Goal: Task Accomplishment & Management: Manage account settings

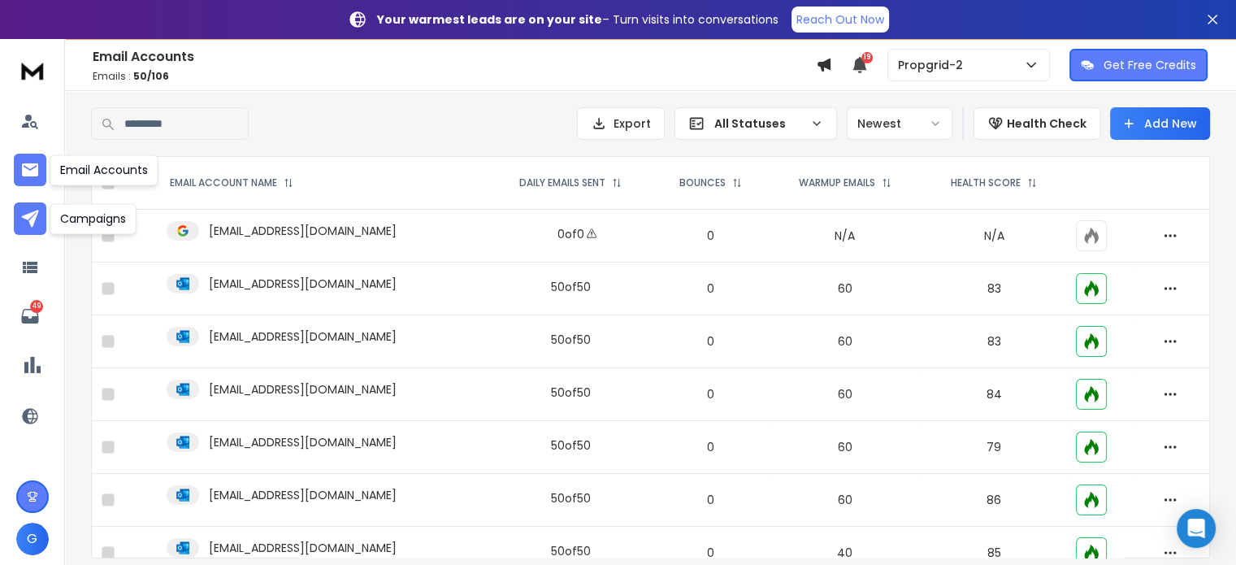
drag, startPoint x: 0, startPoint y: 0, endPoint x: 36, endPoint y: 208, distance: 211.1
click at [36, 209] on icon at bounding box center [30, 219] width 20 height 20
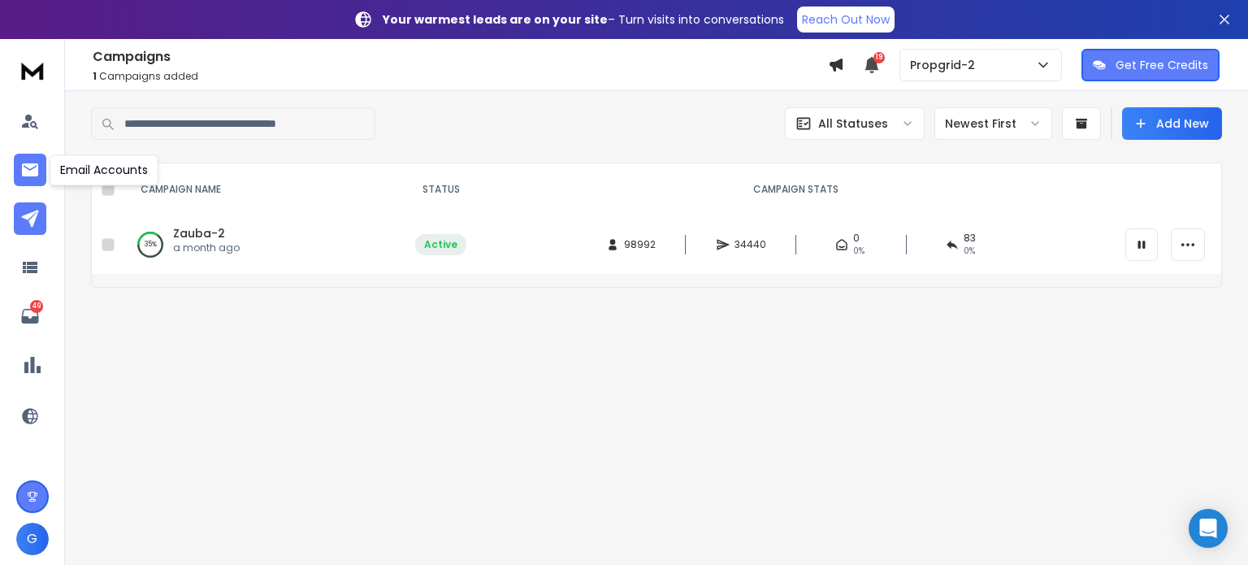
click at [39, 169] on link at bounding box center [30, 170] width 33 height 33
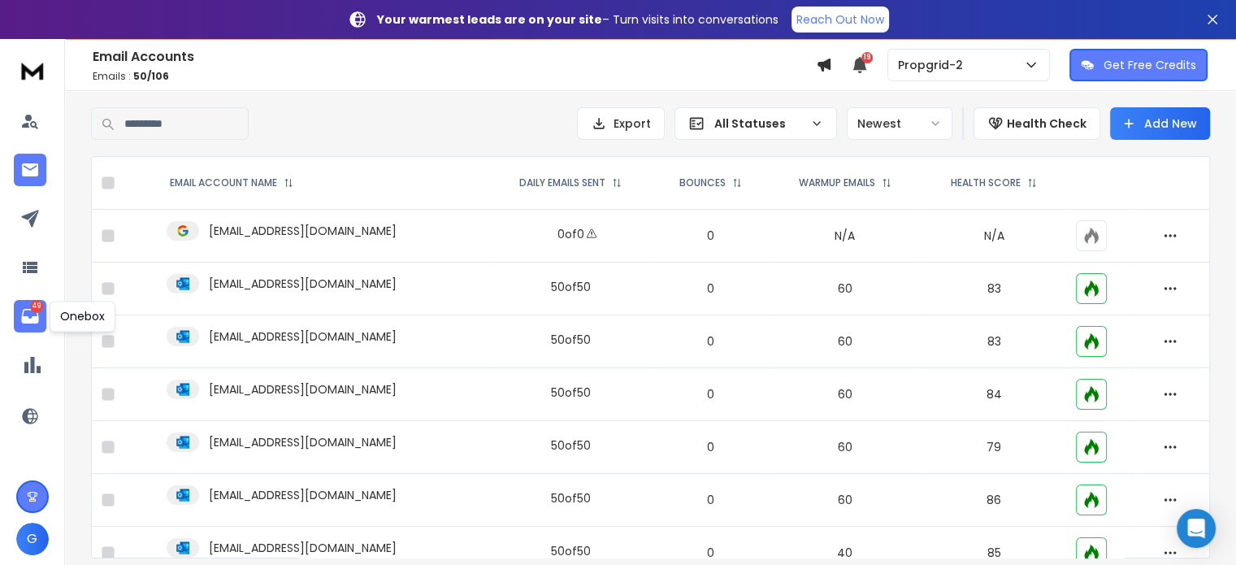
click at [23, 318] on icon at bounding box center [29, 316] width 17 height 15
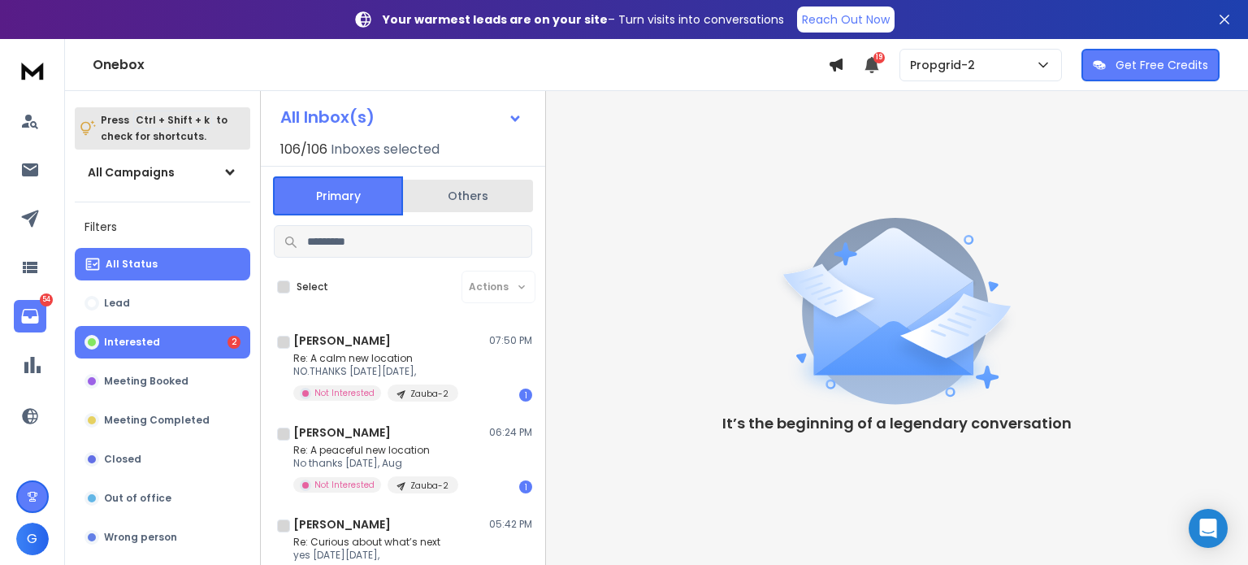
click at [145, 344] on p "Interested" at bounding box center [132, 342] width 56 height 13
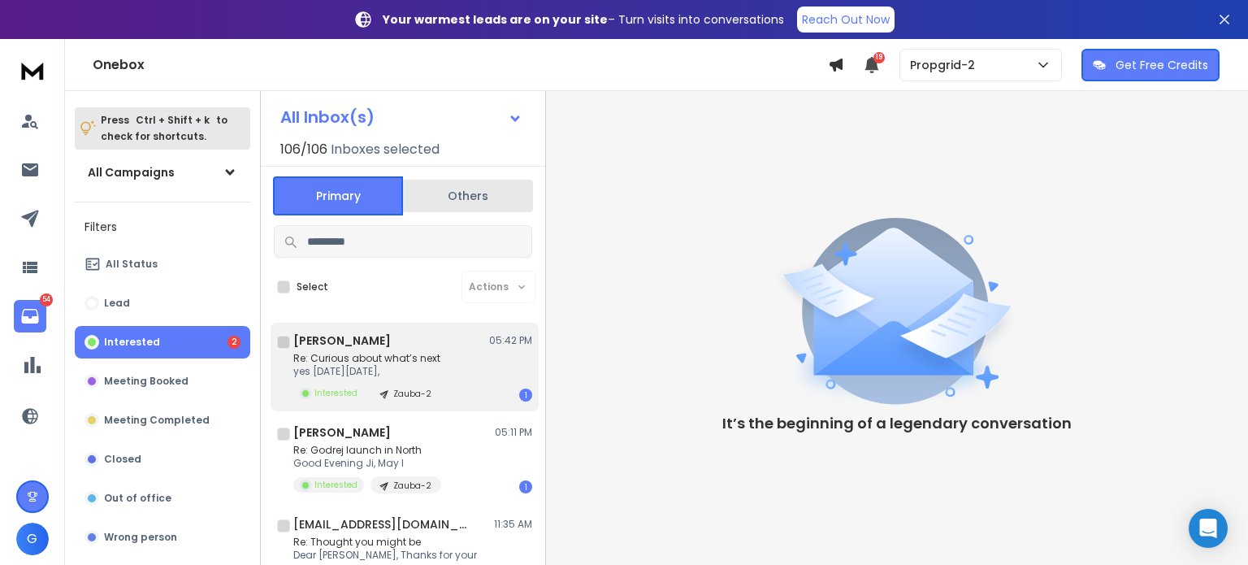
click at [463, 353] on div "Re: Curious about what’s next yes On Thu, Aug 14, Interested Zauba-2 1" at bounding box center [412, 377] width 239 height 50
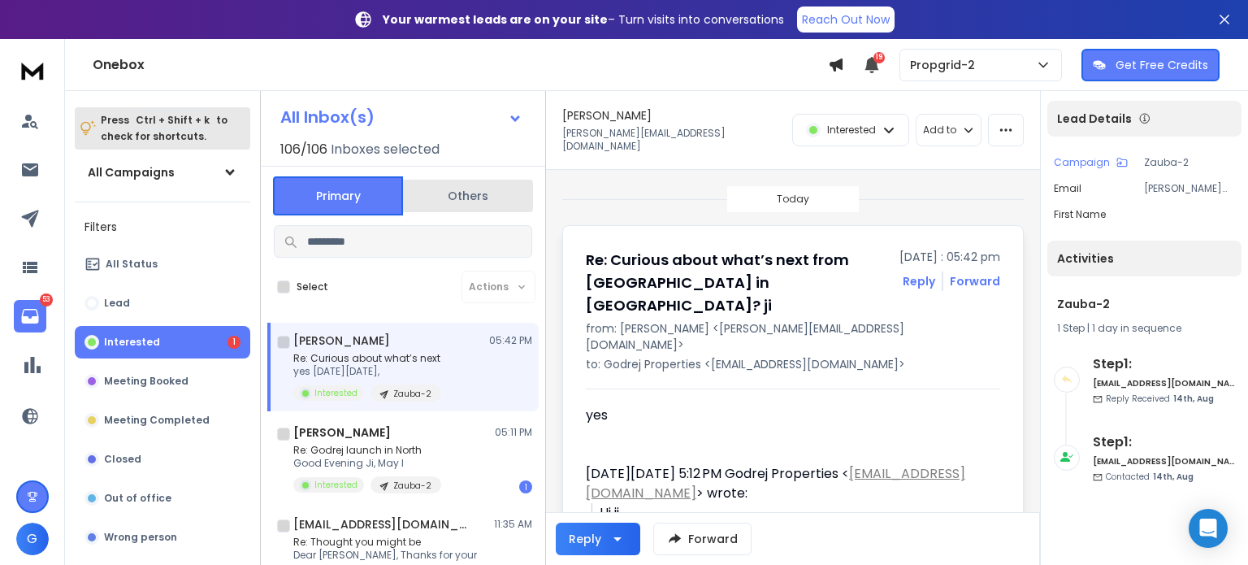
click at [583, 521] on div "Reply Forward" at bounding box center [793, 538] width 494 height 53
click at [585, 531] on div "Reply" at bounding box center [585, 539] width 33 height 16
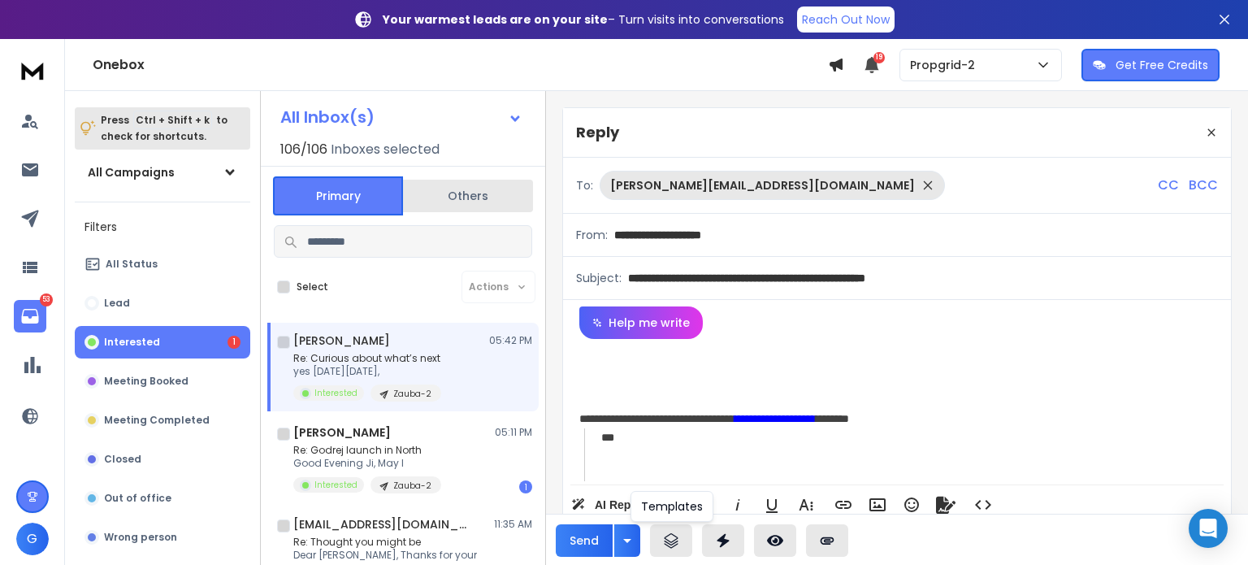
click at [665, 552] on button at bounding box center [671, 540] width 42 height 33
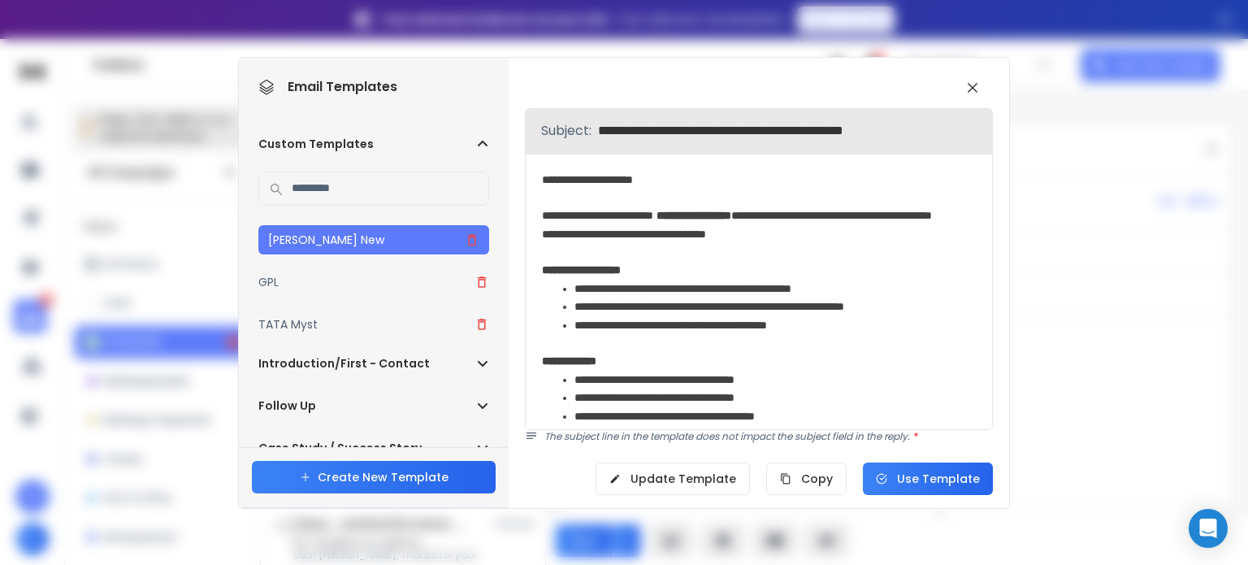
click at [875, 478] on button "Use Template" at bounding box center [928, 478] width 130 height 33
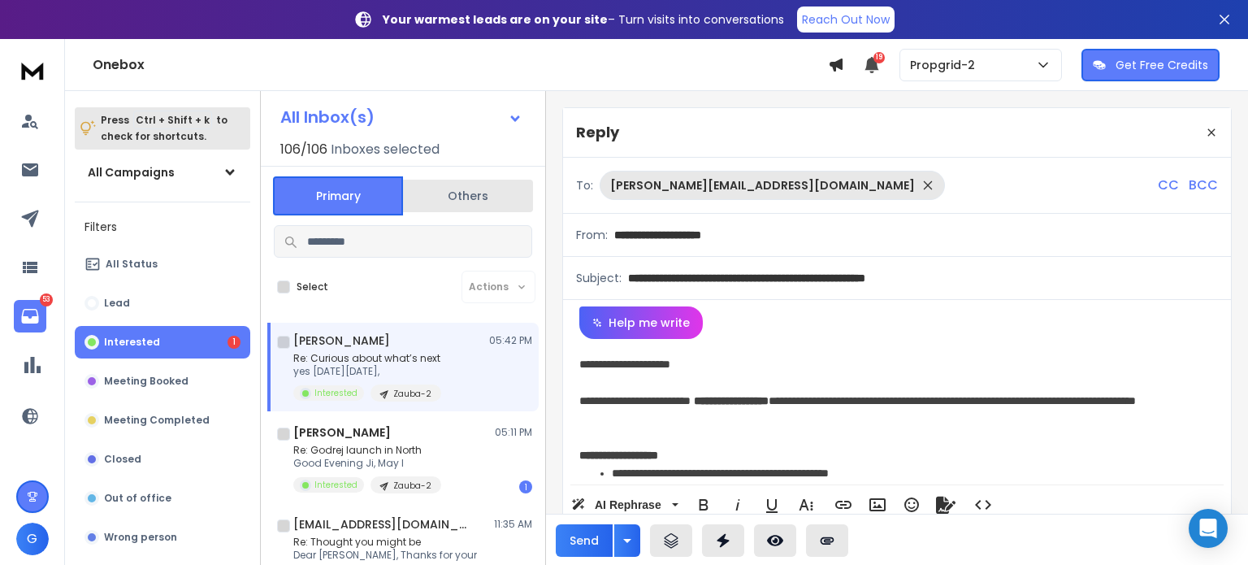
click at [586, 538] on button "Send" at bounding box center [584, 540] width 57 height 33
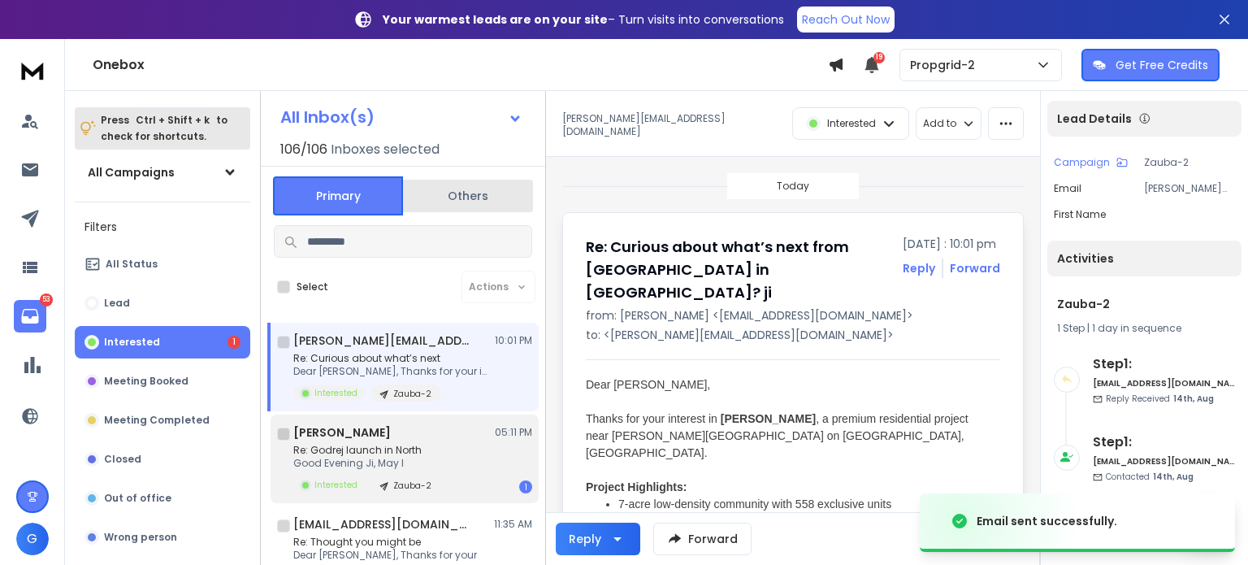
click at [390, 446] on p "Re: Godrej launch in North" at bounding box center [367, 450] width 148 height 13
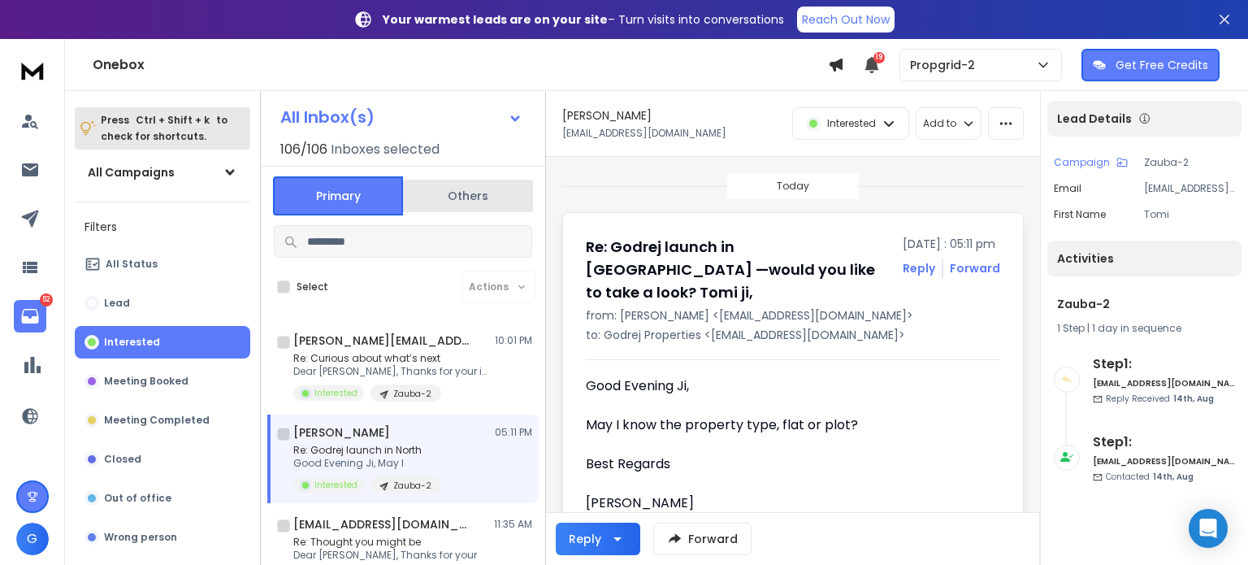
click at [583, 538] on div "Reply" at bounding box center [585, 539] width 33 height 16
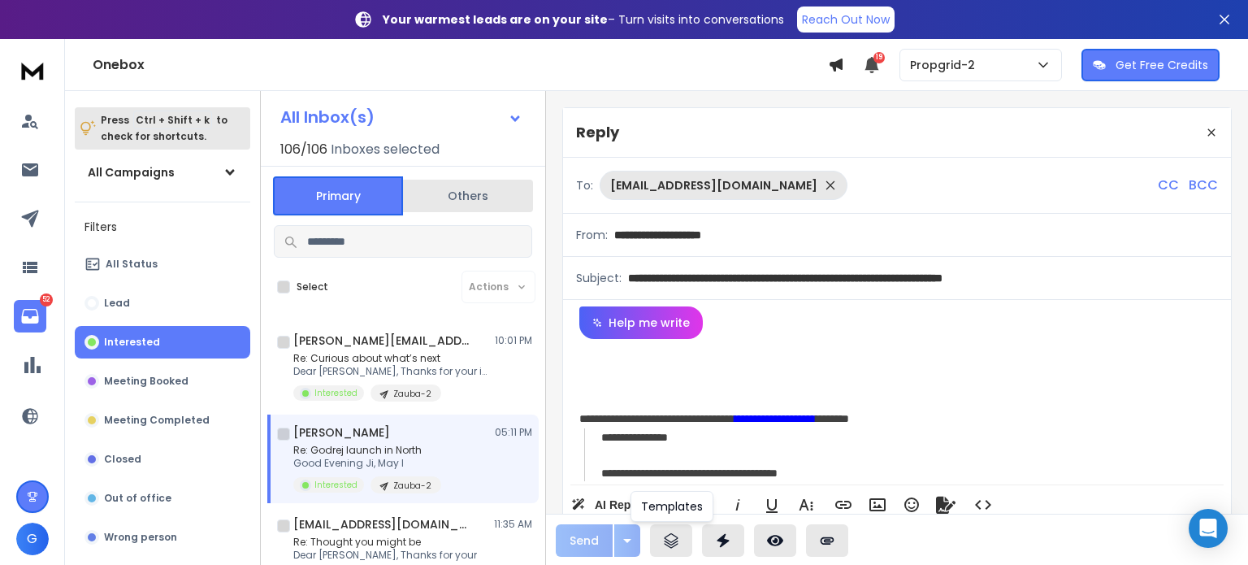
click at [674, 546] on icon at bounding box center [671, 545] width 14 height 5
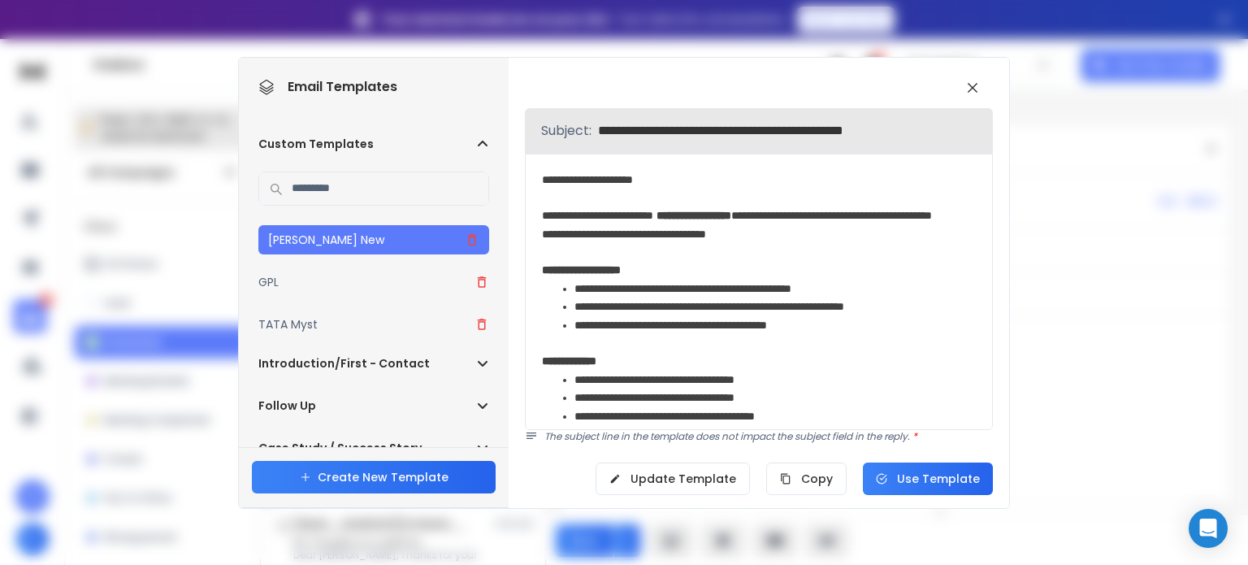
click at [915, 478] on button "Use Template" at bounding box center [928, 478] width 130 height 33
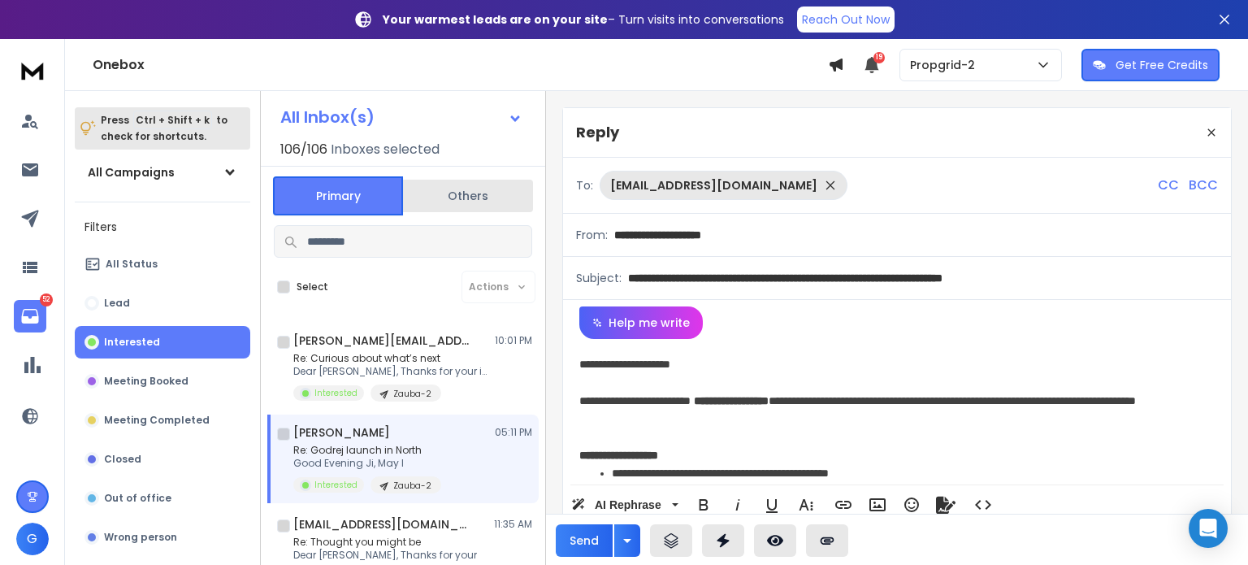
click at [580, 532] on button "Send" at bounding box center [584, 540] width 57 height 33
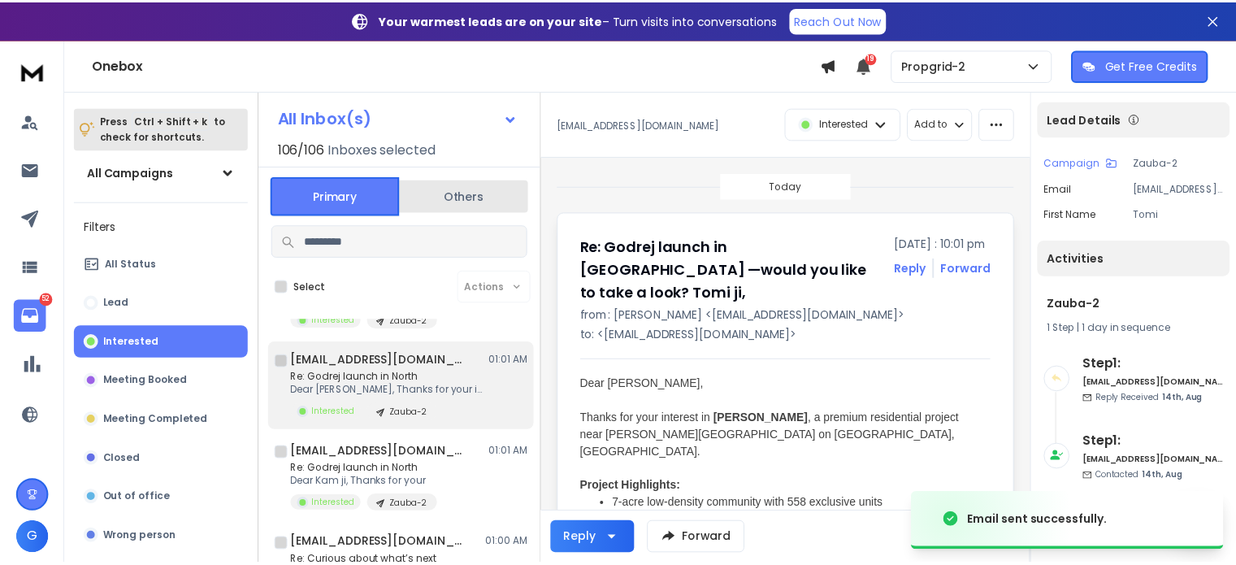
scroll to position [405, 0]
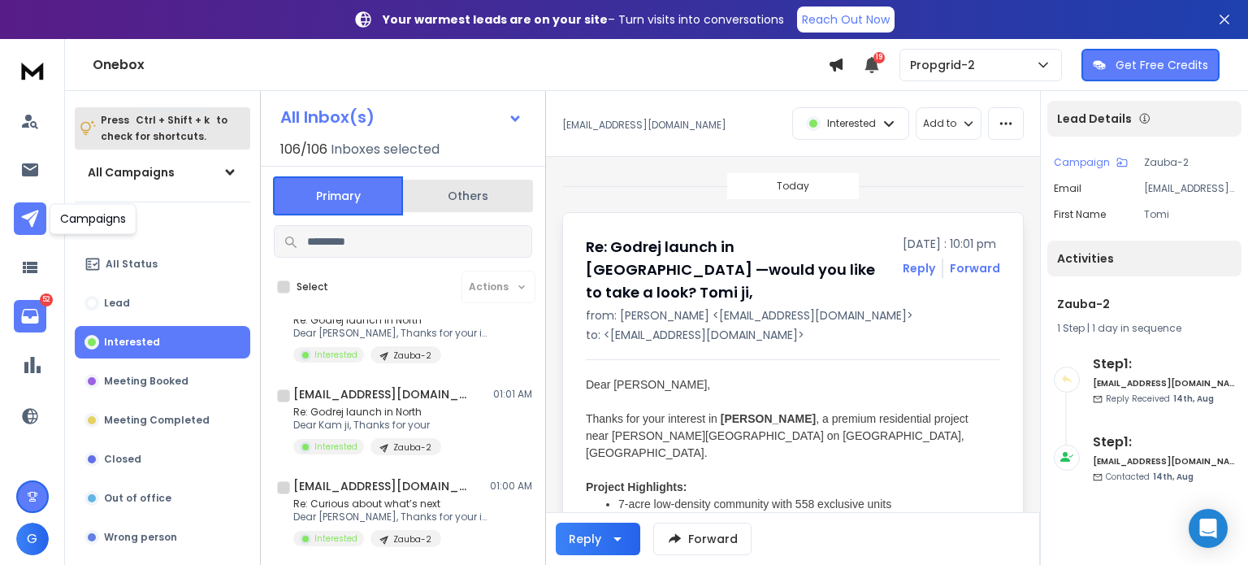
click at [40, 213] on link at bounding box center [30, 218] width 33 height 33
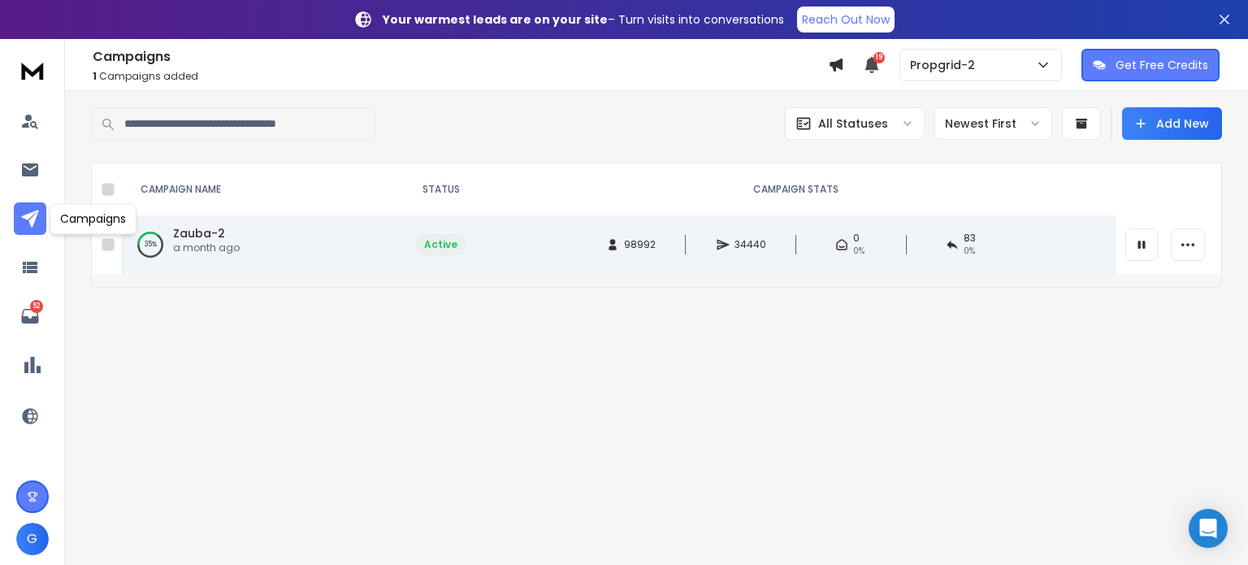
click at [264, 230] on div "35 % Zauba-2 a month ago" at bounding box center [263, 244] width 252 height 39
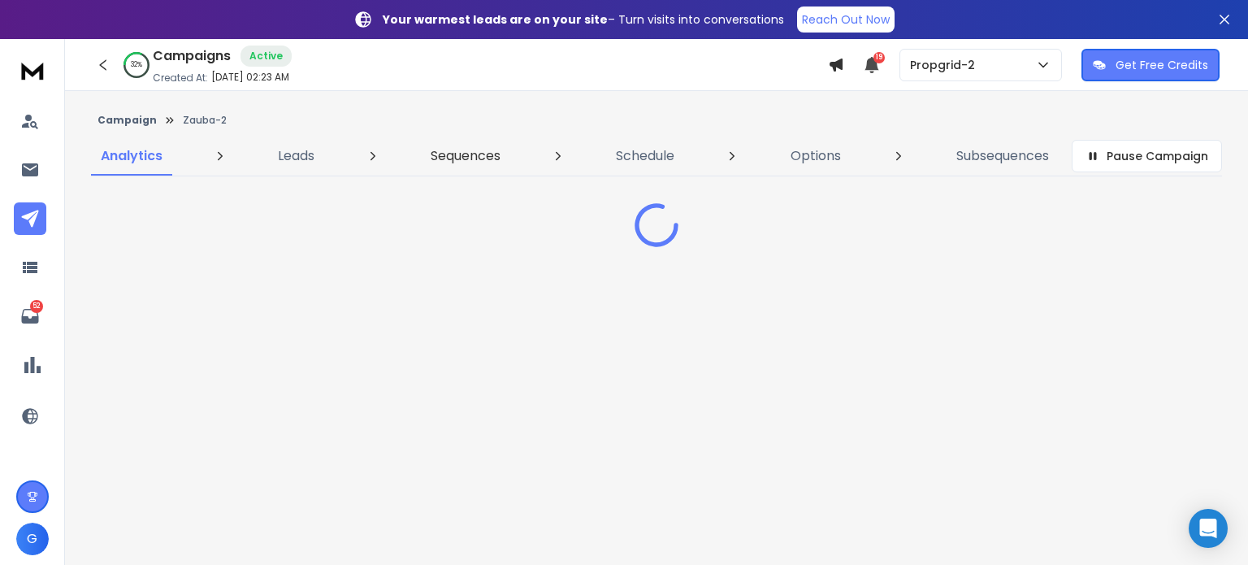
click at [488, 151] on p "Sequences" at bounding box center [466, 156] width 70 height 20
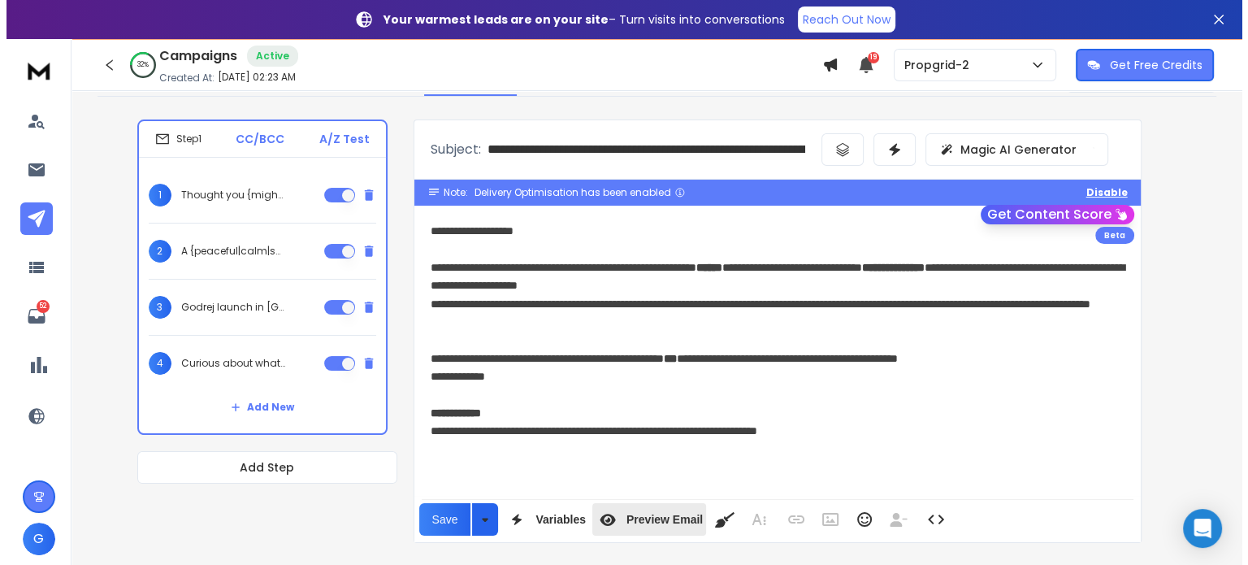
scroll to position [80, 0]
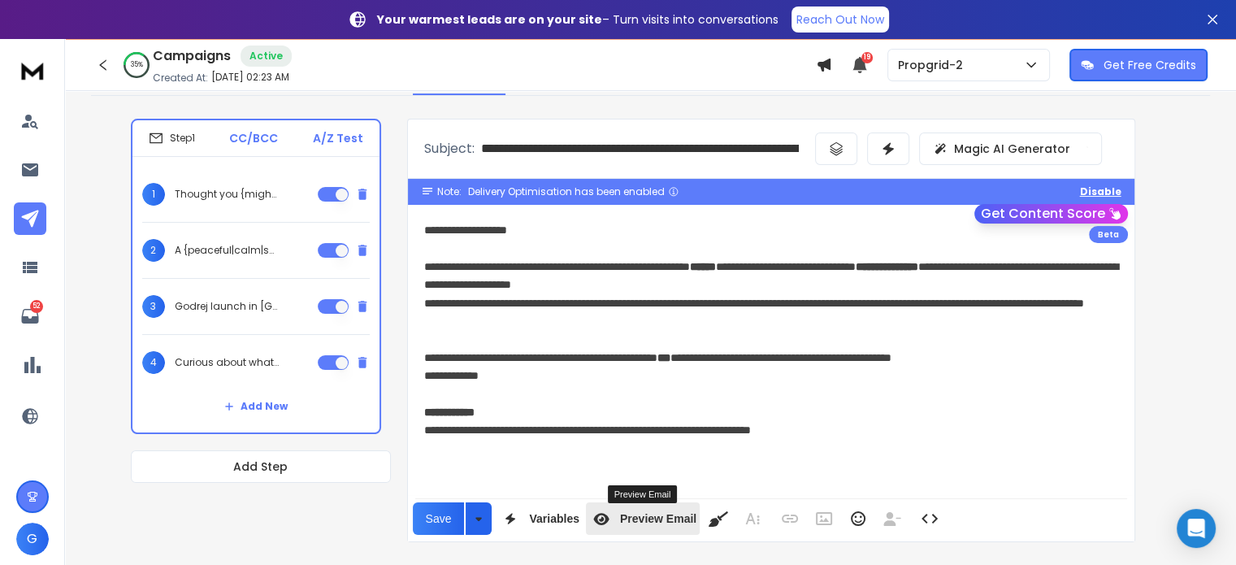
click at [634, 518] on span "Preview Email" at bounding box center [658, 519] width 83 height 14
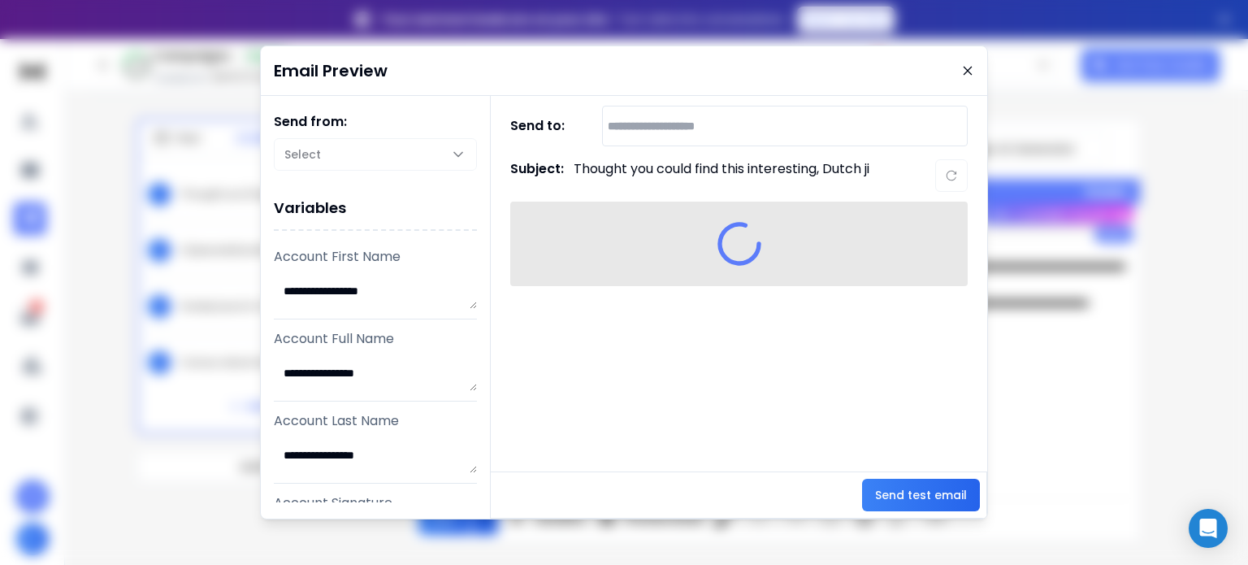
type textarea "**********"
type textarea "*******"
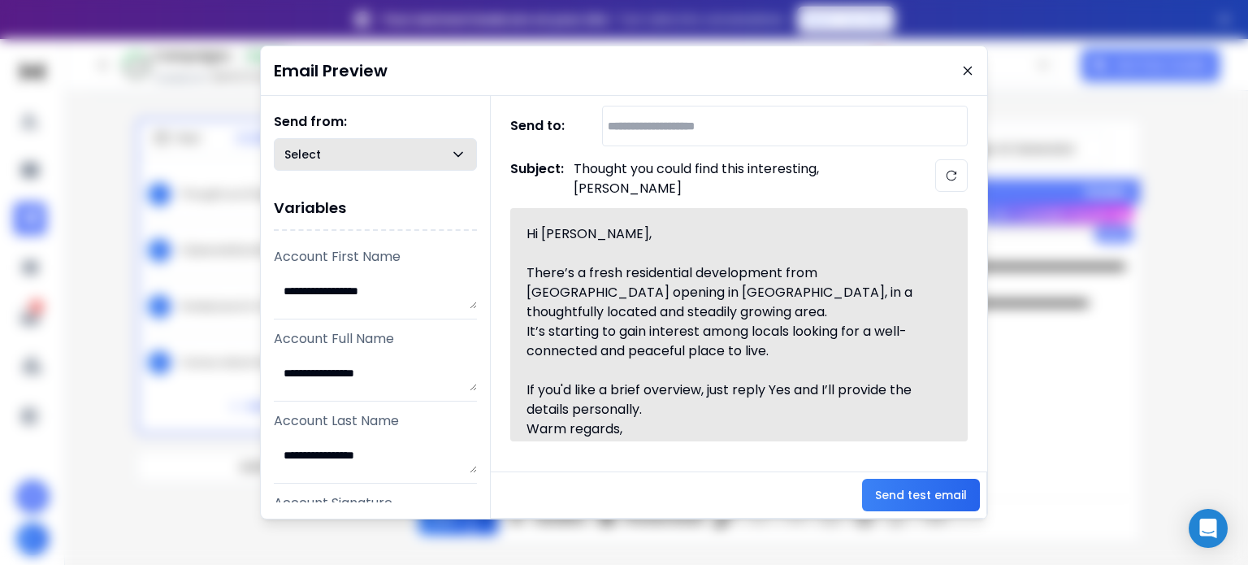
type textarea "******"
type textarea "**********"
type textarea "******"
click at [380, 159] on p "[EMAIL_ADDRESS][DOMAIN_NAME]" at bounding box center [368, 154] width 169 height 16
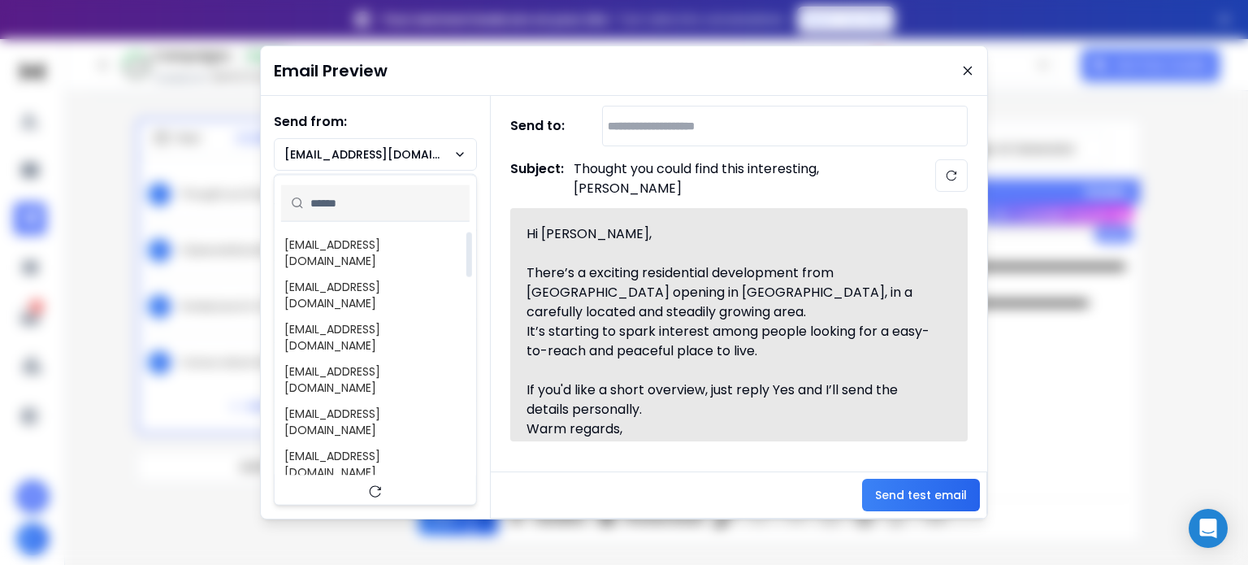
click at [366, 490] on div "[EMAIL_ADDRESS][DOMAIN_NAME]" at bounding box center [375, 506] width 182 height 33
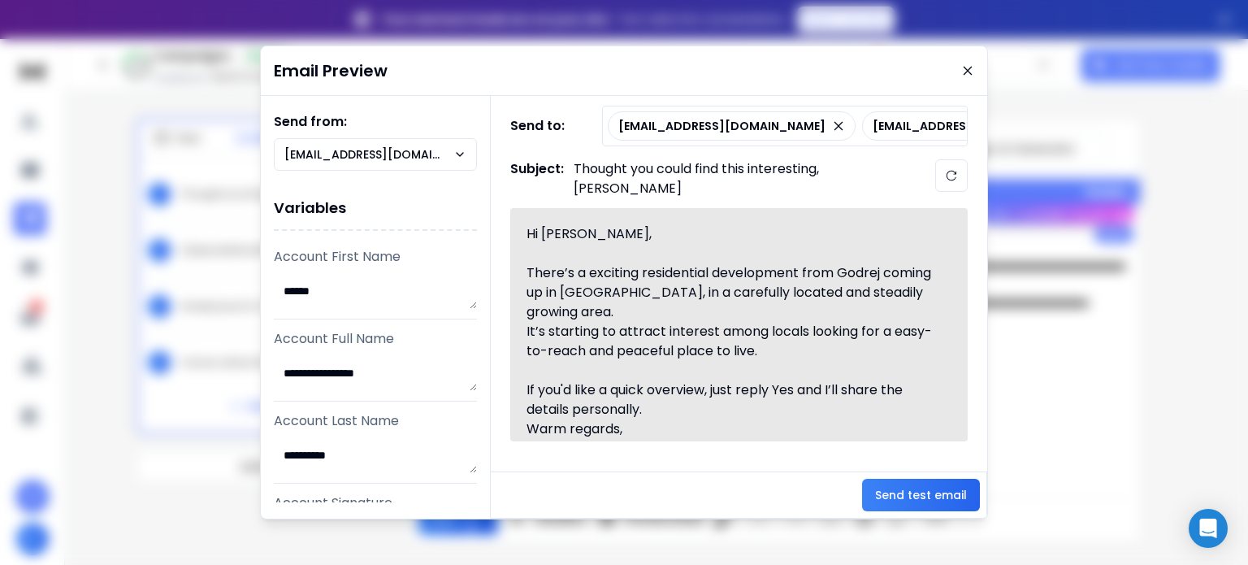
click at [881, 506] on button "Send test email" at bounding box center [921, 495] width 118 height 33
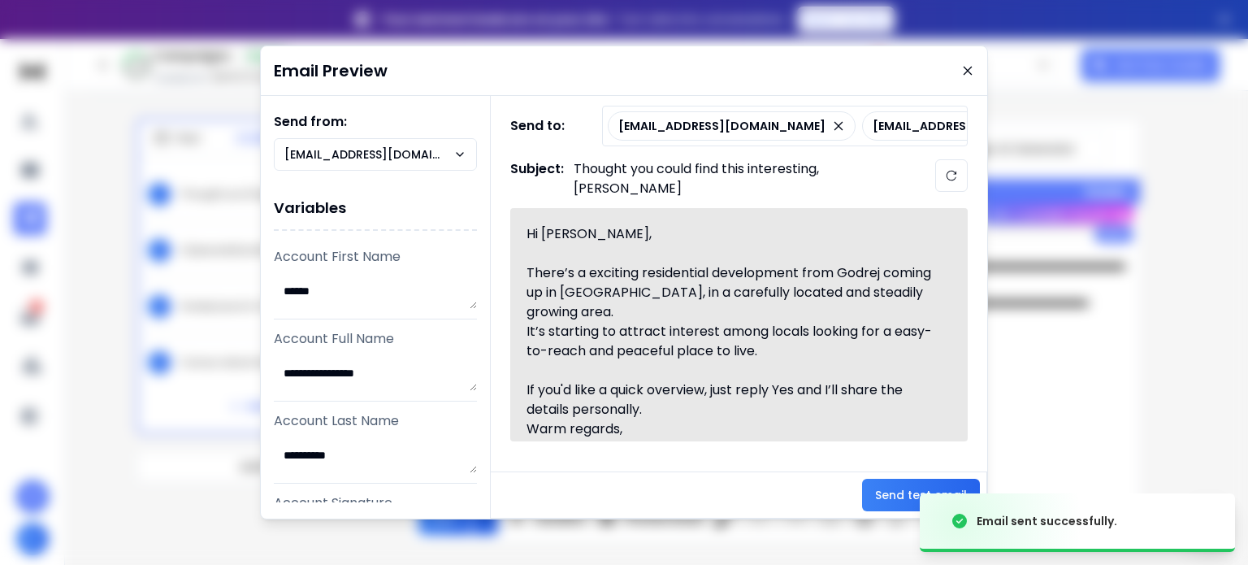
drag, startPoint x: 426, startPoint y: 373, endPoint x: 279, endPoint y: 376, distance: 147.1
click at [279, 376] on textarea "**********" at bounding box center [375, 374] width 203 height 33
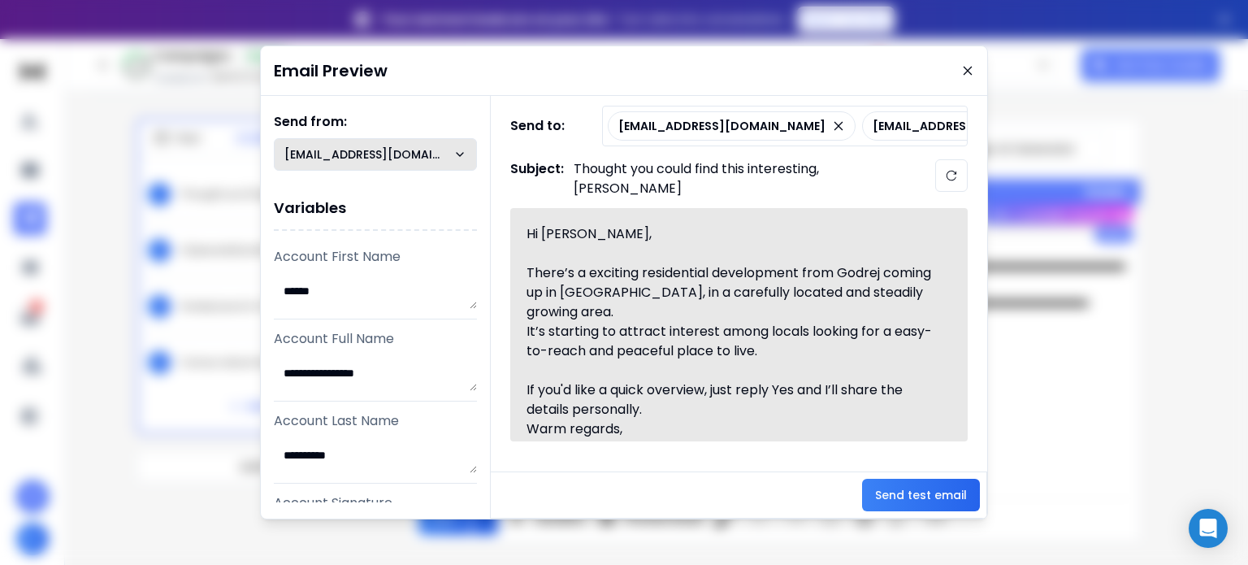
click at [369, 166] on button "[EMAIL_ADDRESS][DOMAIN_NAME]" at bounding box center [375, 154] width 203 height 33
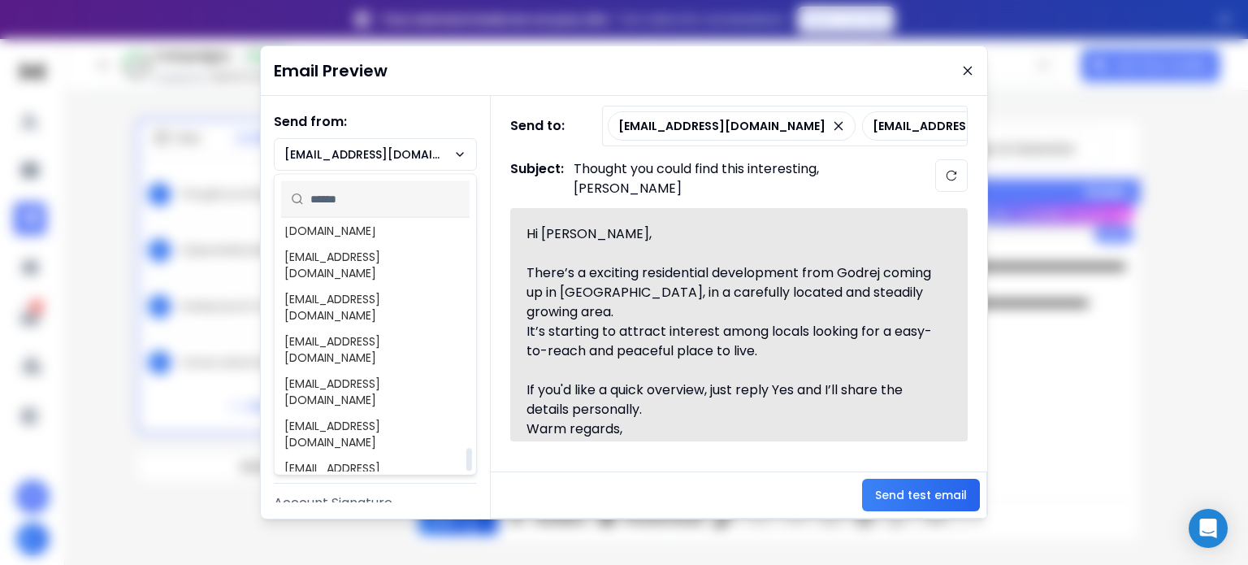
scroll to position [2545, 0]
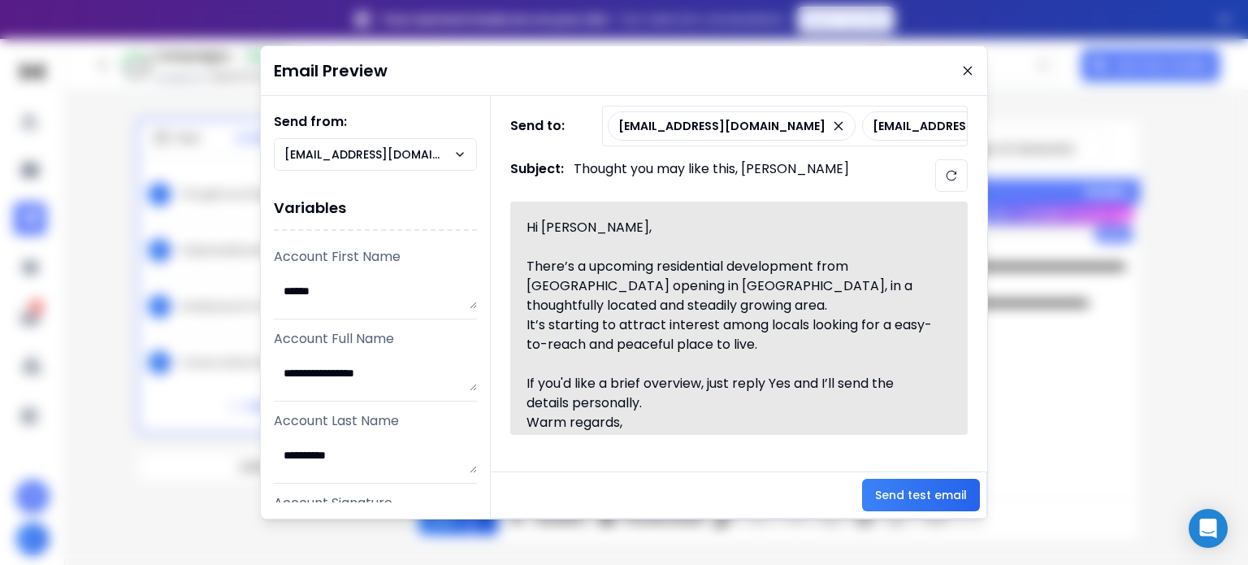
click at [938, 487] on button "Send test email" at bounding box center [921, 495] width 118 height 33
click at [405, 146] on p "[EMAIL_ADDRESS][DOMAIN_NAME]" at bounding box center [368, 154] width 169 height 16
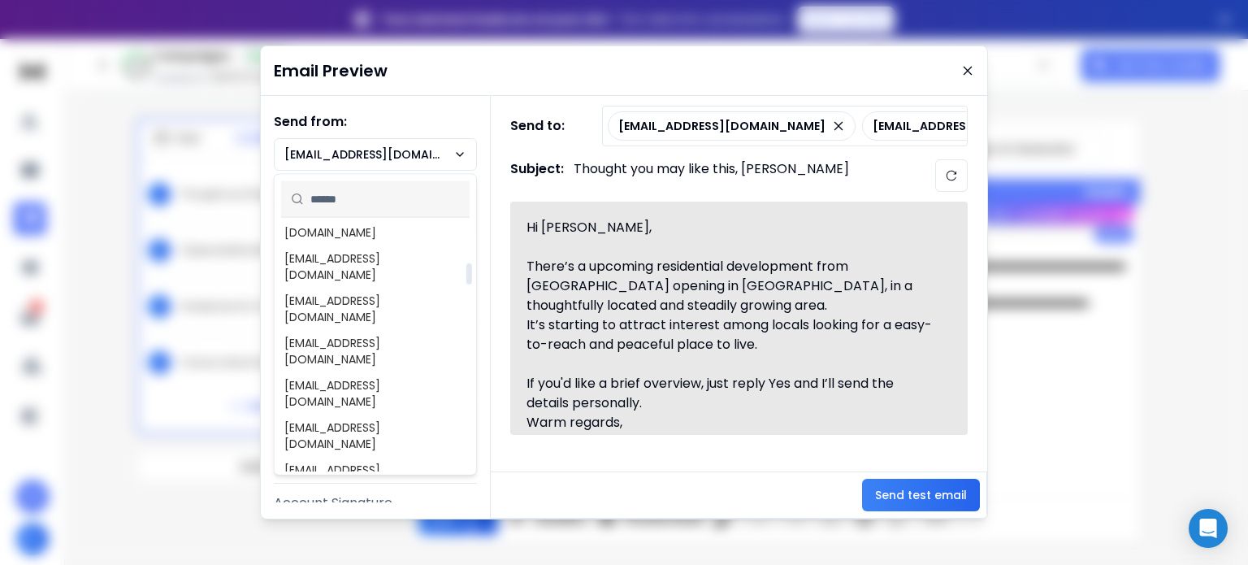
scroll to position [405, 0]
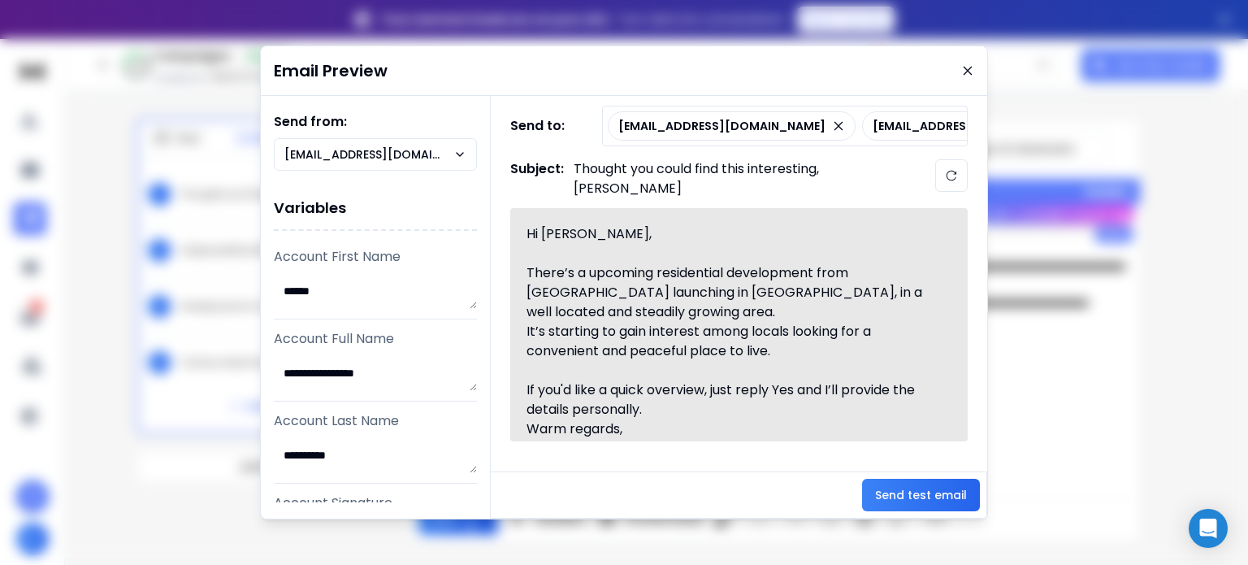
click at [923, 493] on button "Send test email" at bounding box center [921, 495] width 118 height 33
click at [384, 158] on p "[EMAIL_ADDRESS][DOMAIN_NAME]" at bounding box center [368, 154] width 169 height 16
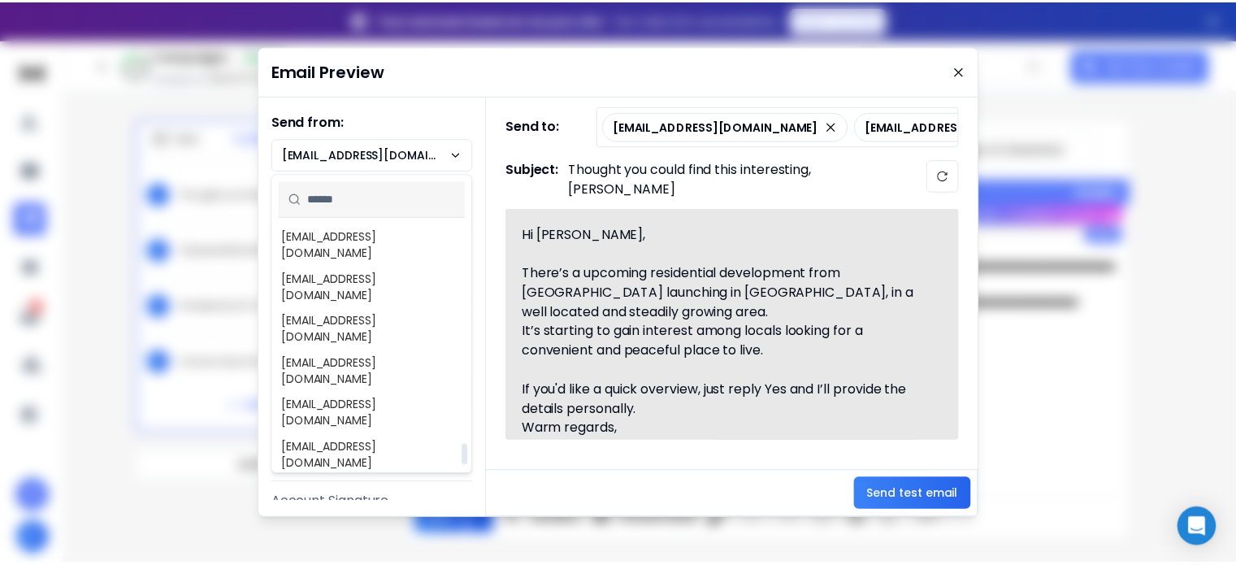
scroll to position [2545, 0]
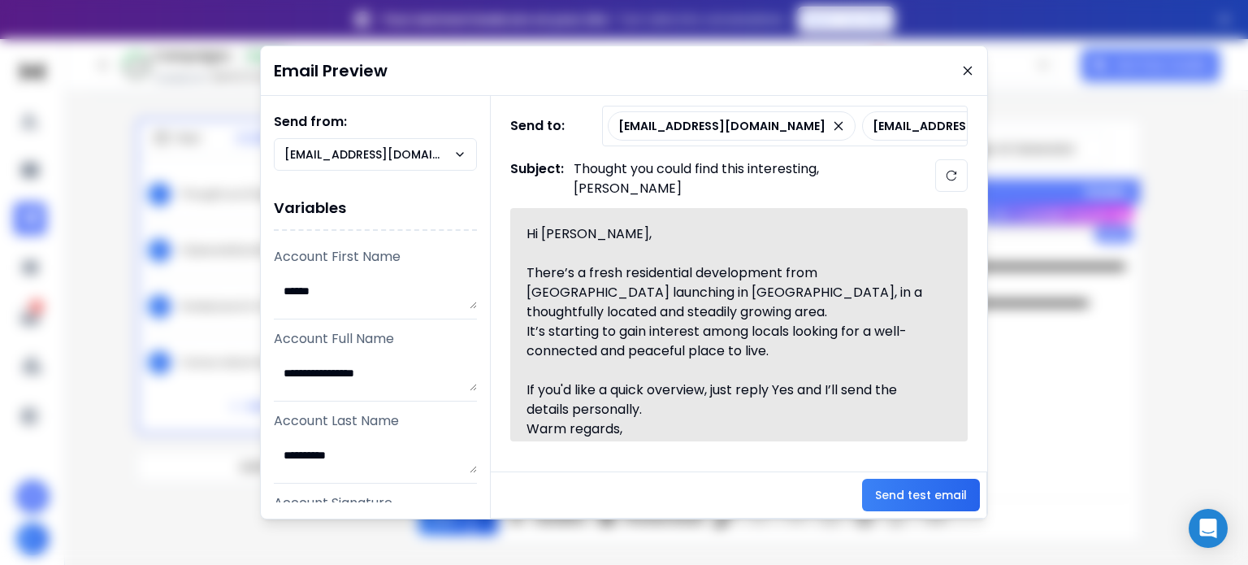
click at [947, 479] on button "Send test email" at bounding box center [921, 495] width 118 height 33
click at [969, 75] on icon at bounding box center [967, 70] width 13 height 13
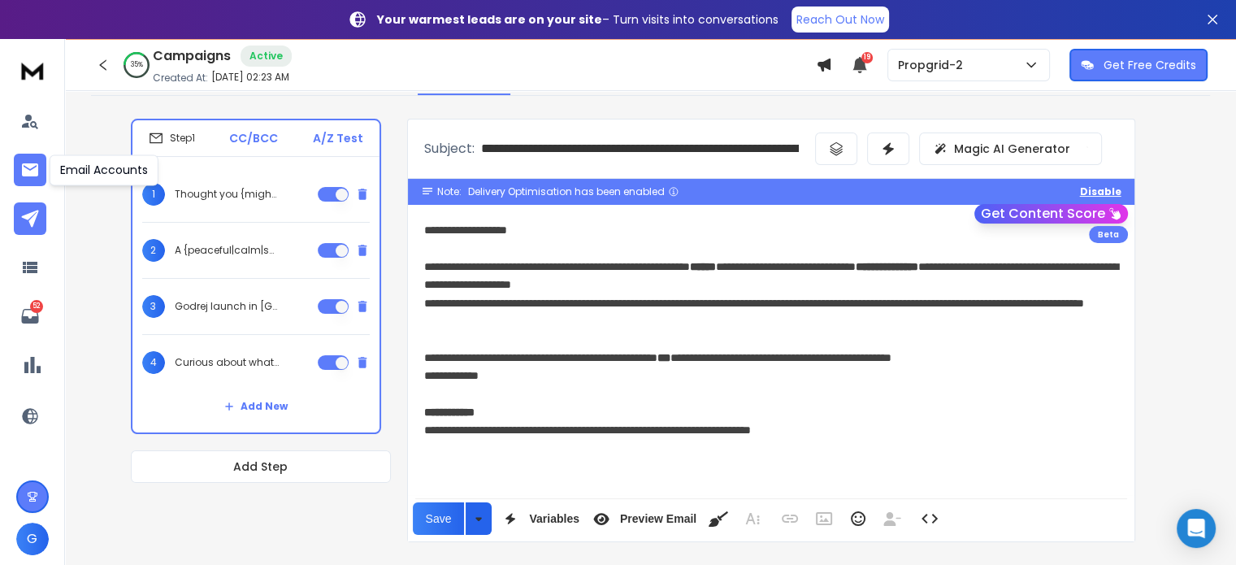
click at [33, 171] on icon at bounding box center [30, 169] width 16 height 13
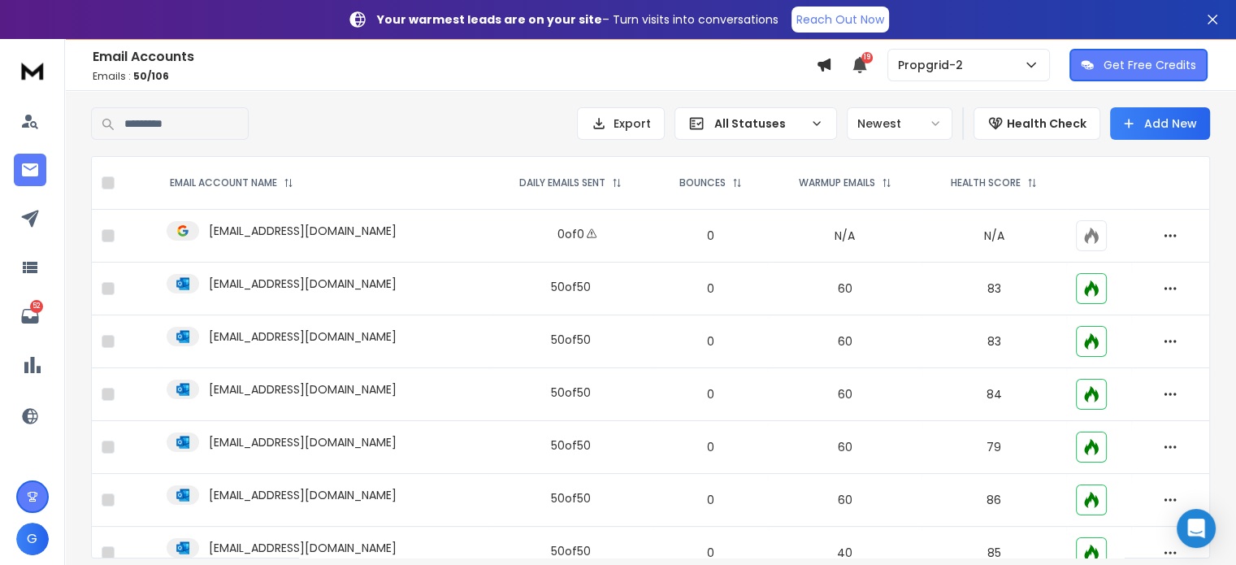
click at [730, 119] on p "All Statuses" at bounding box center [758, 123] width 89 height 16
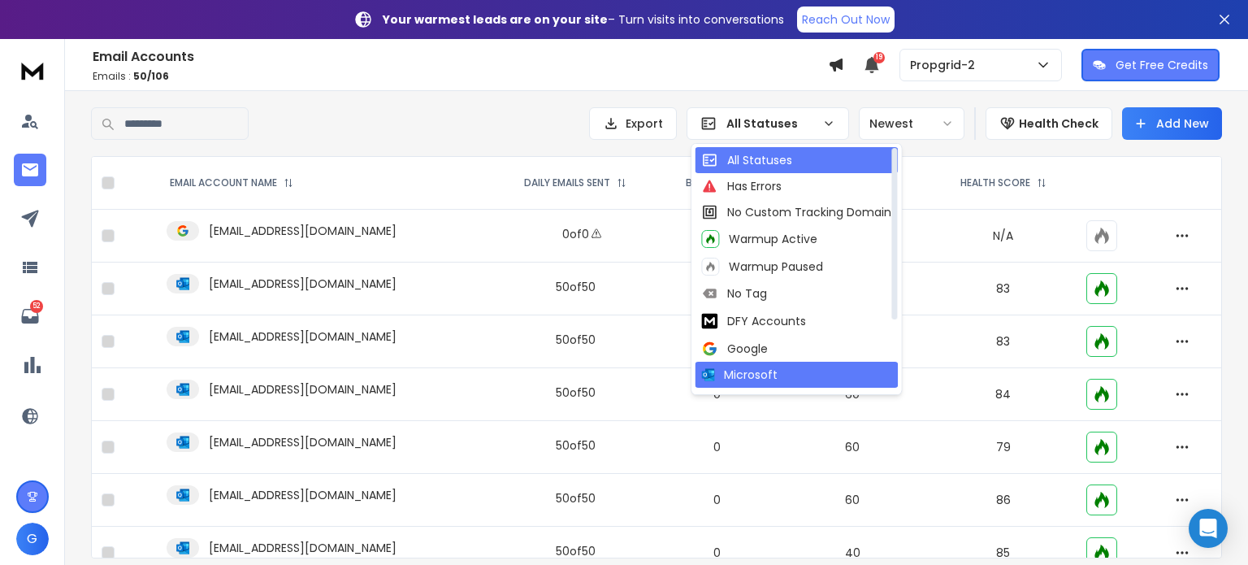
click at [779, 370] on div "Microsoft" at bounding box center [796, 375] width 203 height 26
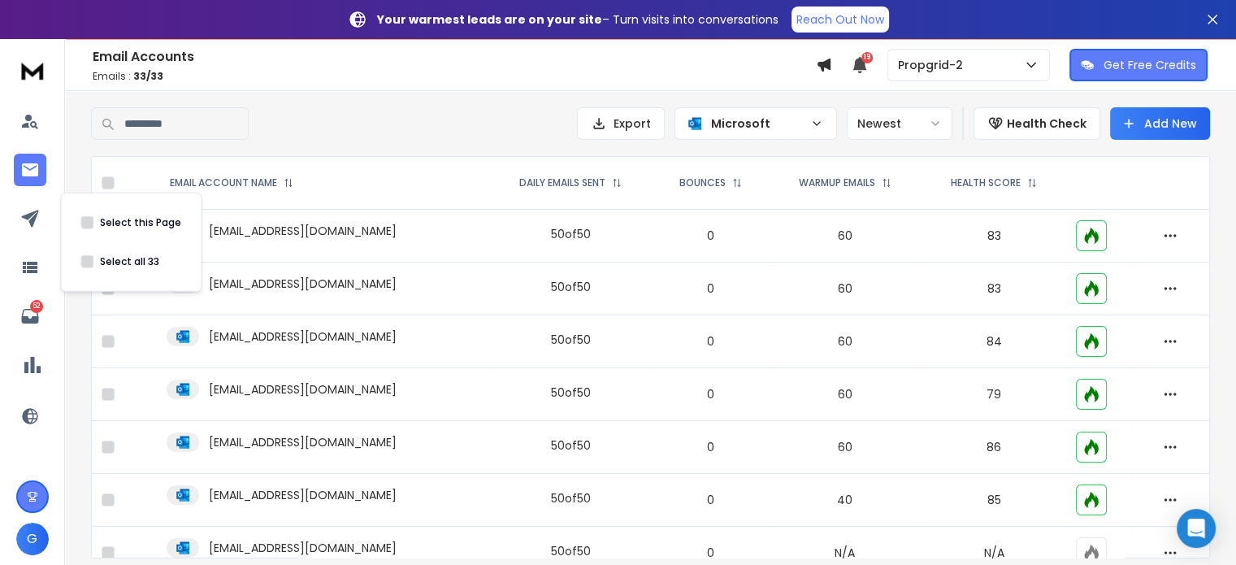
click at [104, 182] on button "Select this Page" at bounding box center [108, 182] width 13 height 13
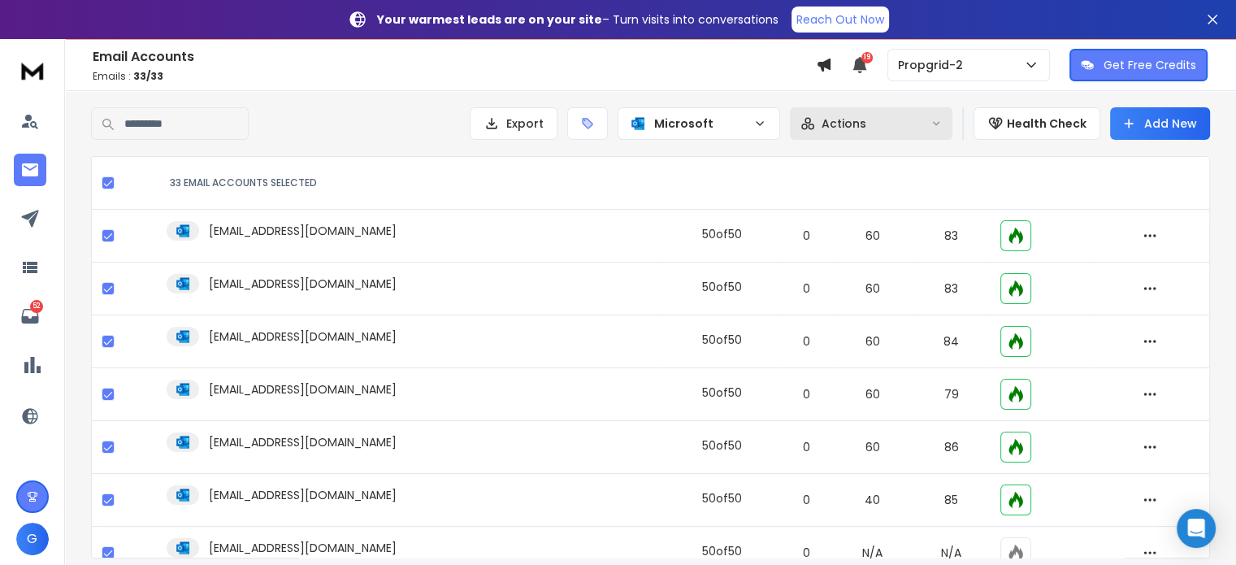
click at [895, 129] on div "Actions" at bounding box center [862, 123] width 124 height 16
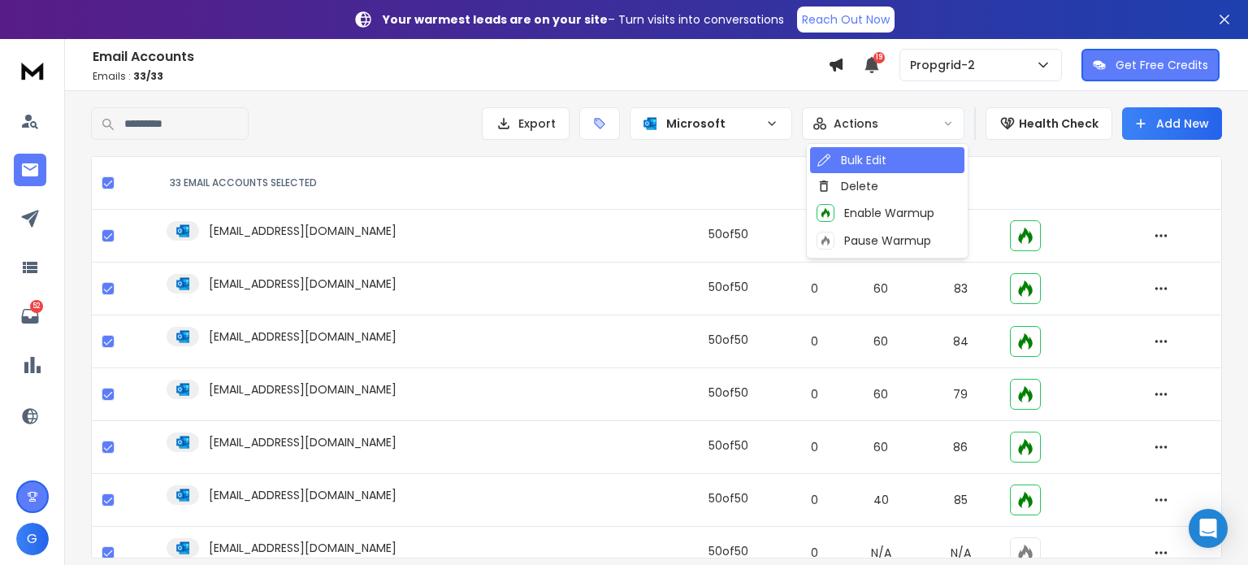
click at [890, 165] on div "Bulk Edit" at bounding box center [887, 160] width 154 height 26
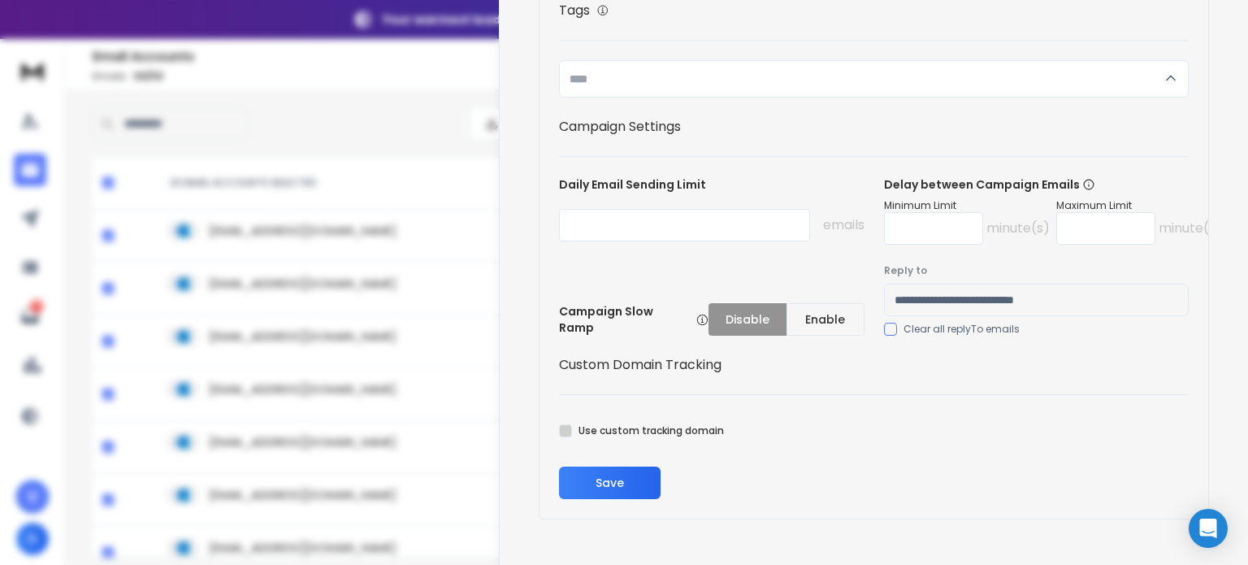
scroll to position [406, 0]
click at [725, 209] on input "number" at bounding box center [684, 225] width 250 height 33
type input "**"
click at [939, 226] on input "number" at bounding box center [933, 228] width 99 height 33
type input "*"
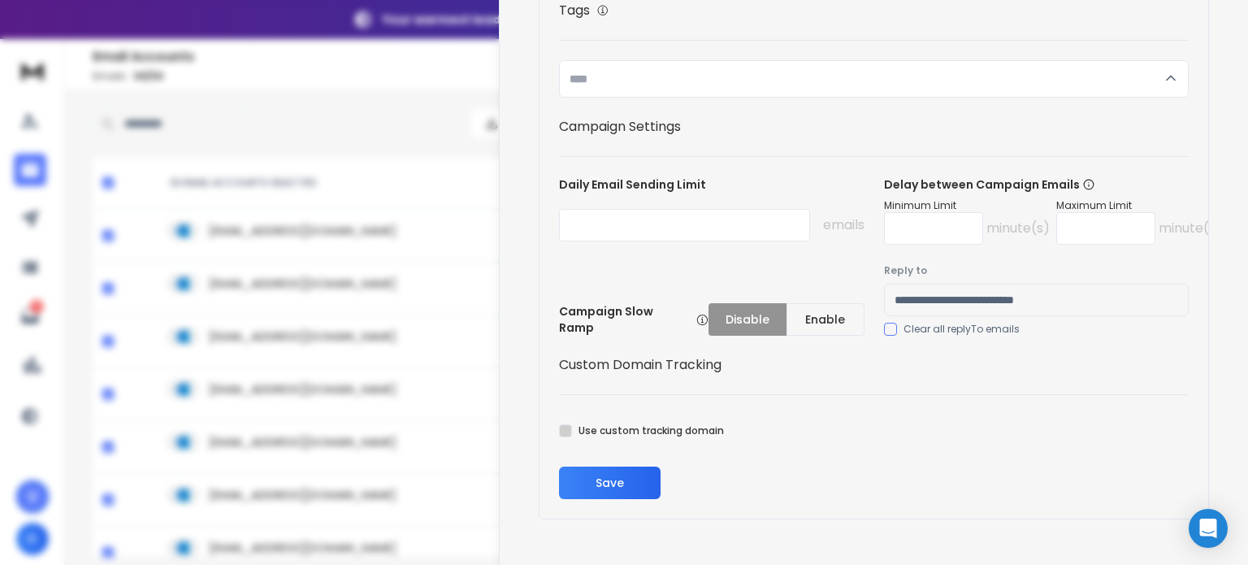
click at [1094, 220] on input "number" at bounding box center [1105, 228] width 99 height 33
type input "*"
click at [631, 478] on button "Save" at bounding box center [610, 482] width 102 height 33
click at [403, 114] on div at bounding box center [624, 282] width 1248 height 565
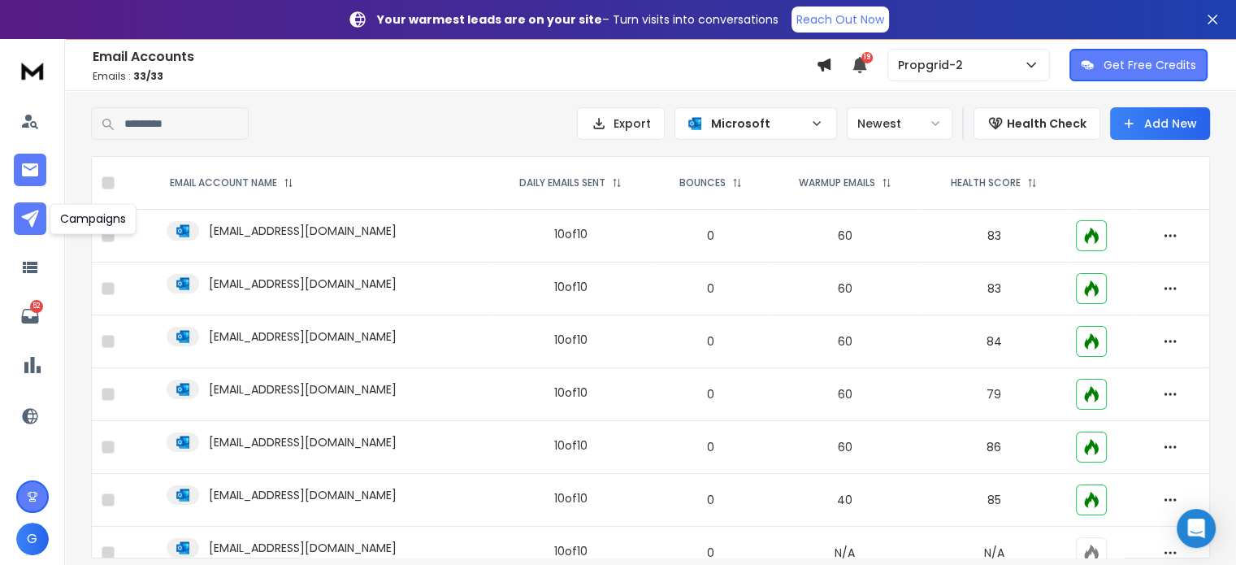
click at [40, 222] on link at bounding box center [30, 218] width 33 height 33
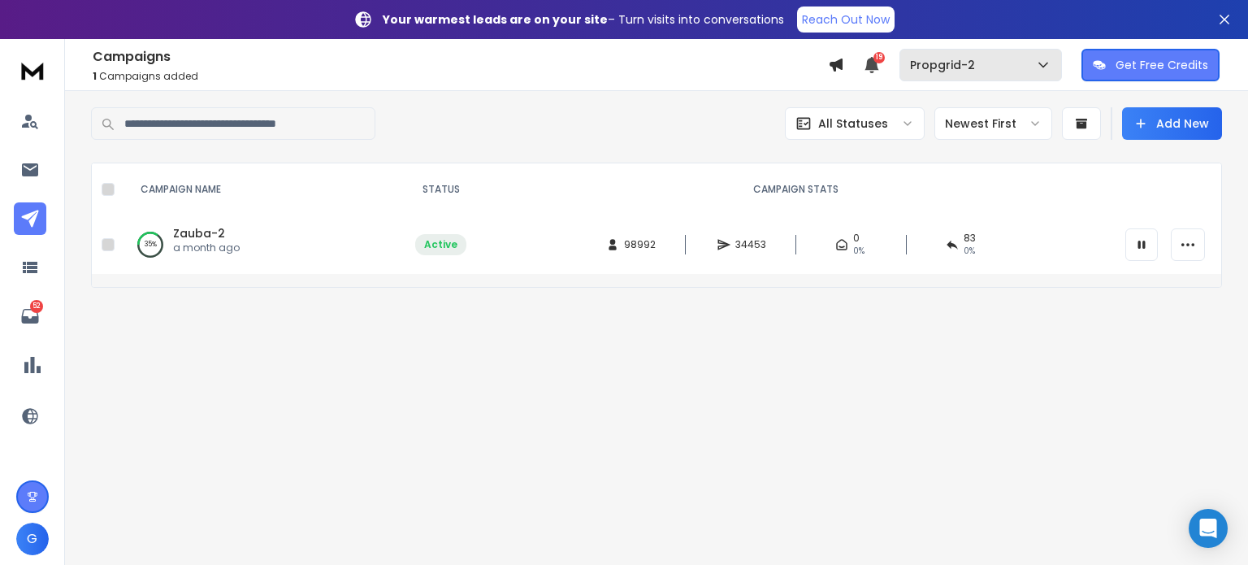
click at [936, 68] on p "Propgrid-2" at bounding box center [946, 65] width 72 height 16
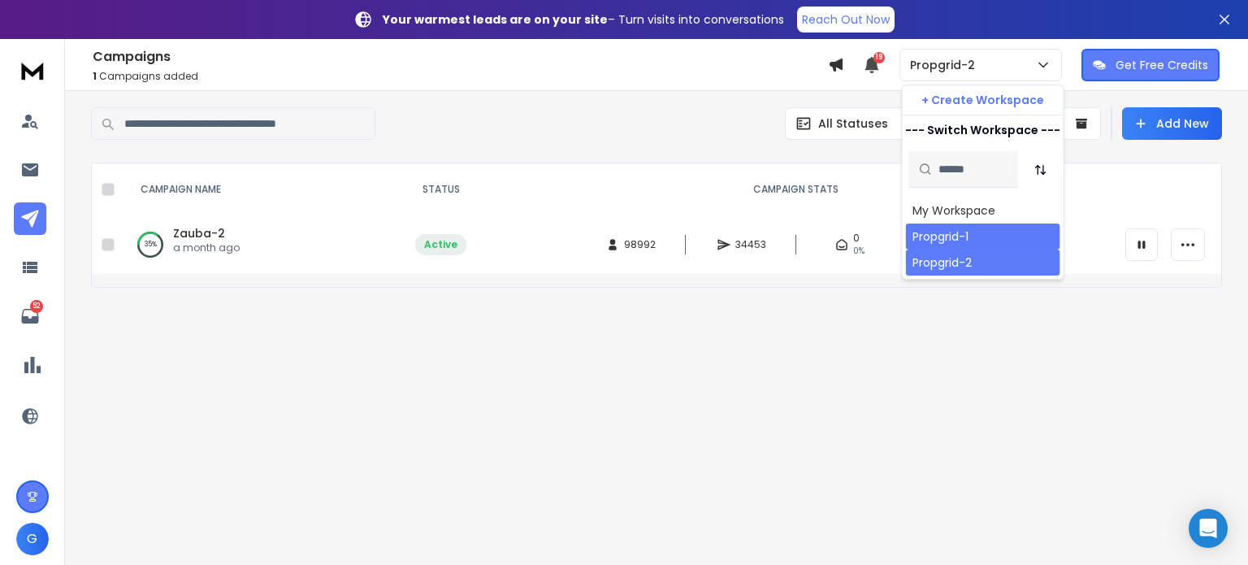
click at [947, 245] on div "Propgrid-1" at bounding box center [983, 236] width 154 height 26
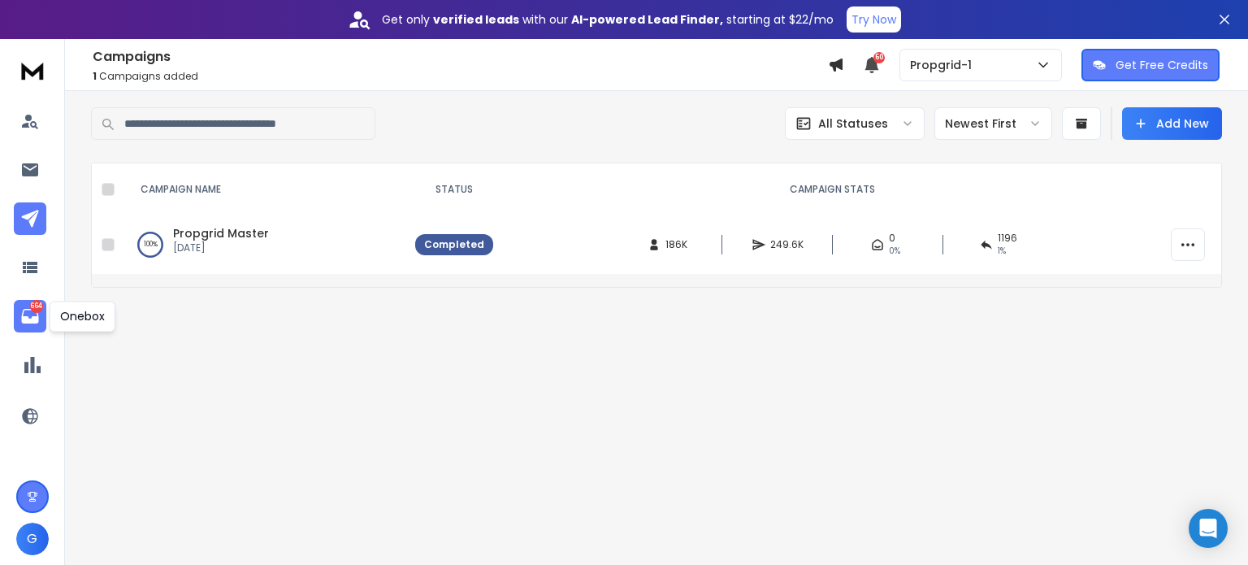
click at [33, 324] on icon at bounding box center [30, 316] width 20 height 20
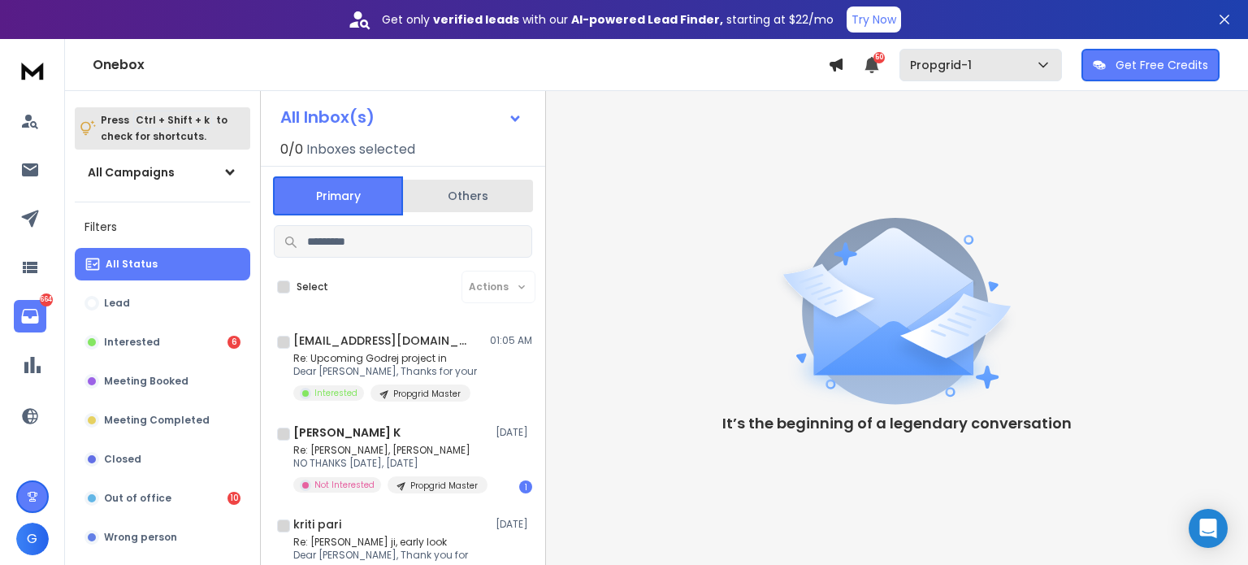
click at [923, 74] on button "Propgrid-1" at bounding box center [981, 65] width 163 height 33
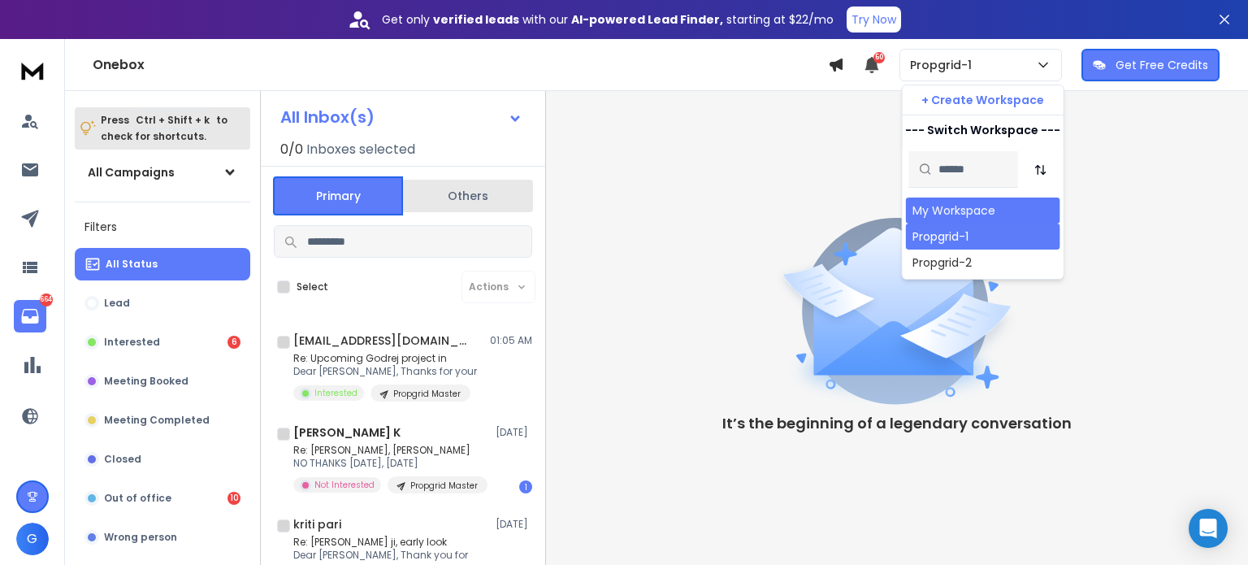
click at [950, 214] on div "My Workspace" at bounding box center [954, 210] width 83 height 16
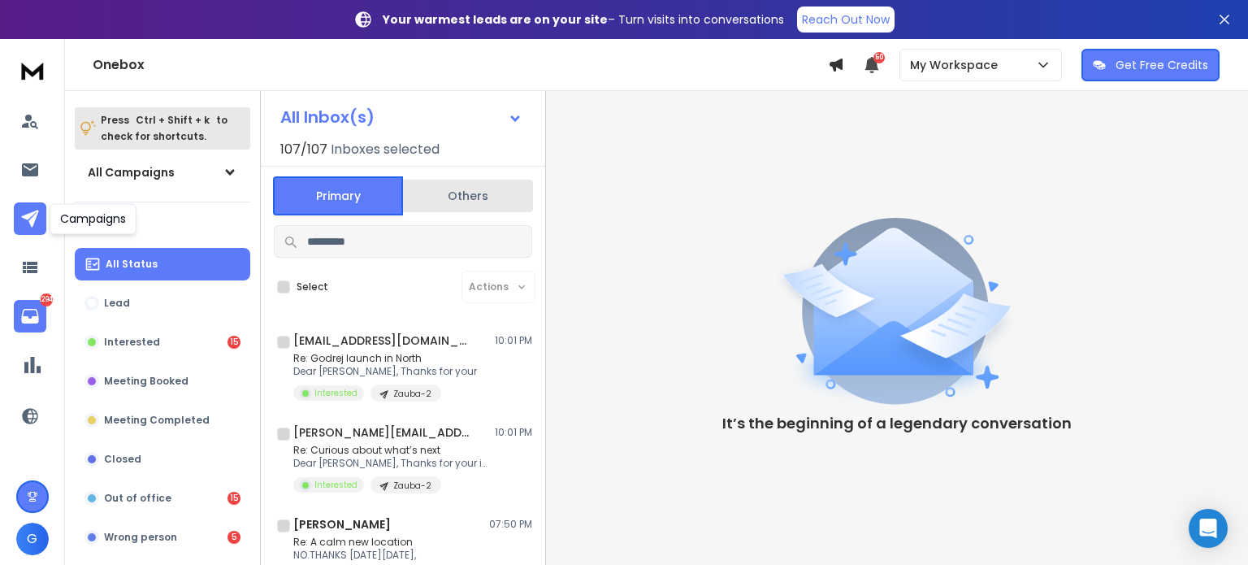
click at [28, 225] on icon at bounding box center [30, 219] width 20 height 20
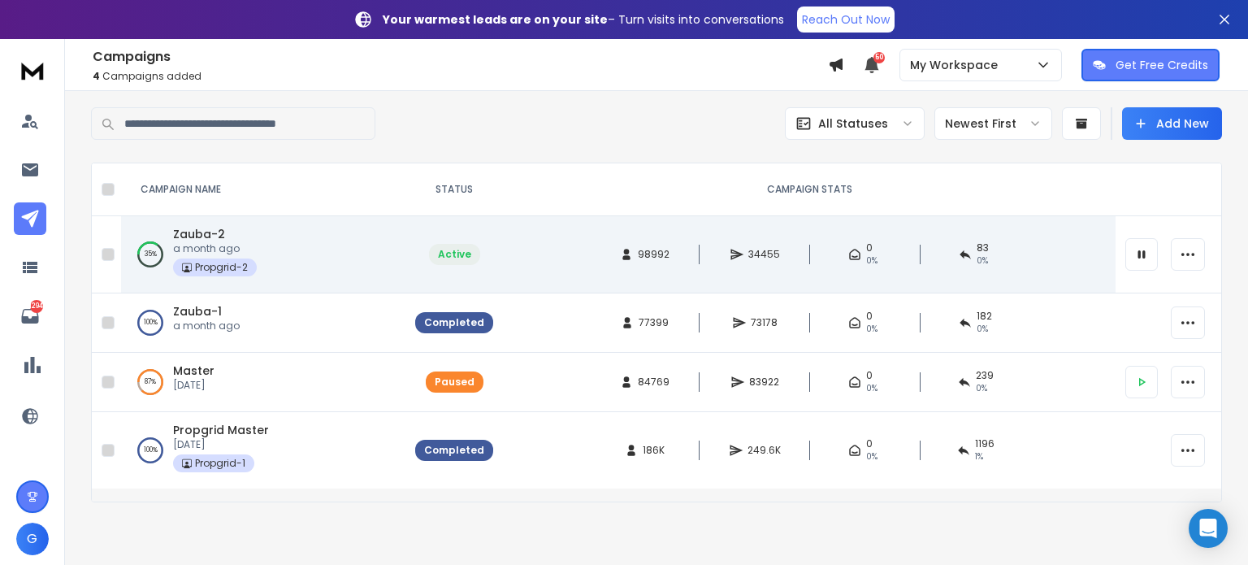
click at [366, 247] on div "35 % Zauba-2 a month ago Propgrid-2" at bounding box center [263, 254] width 252 height 57
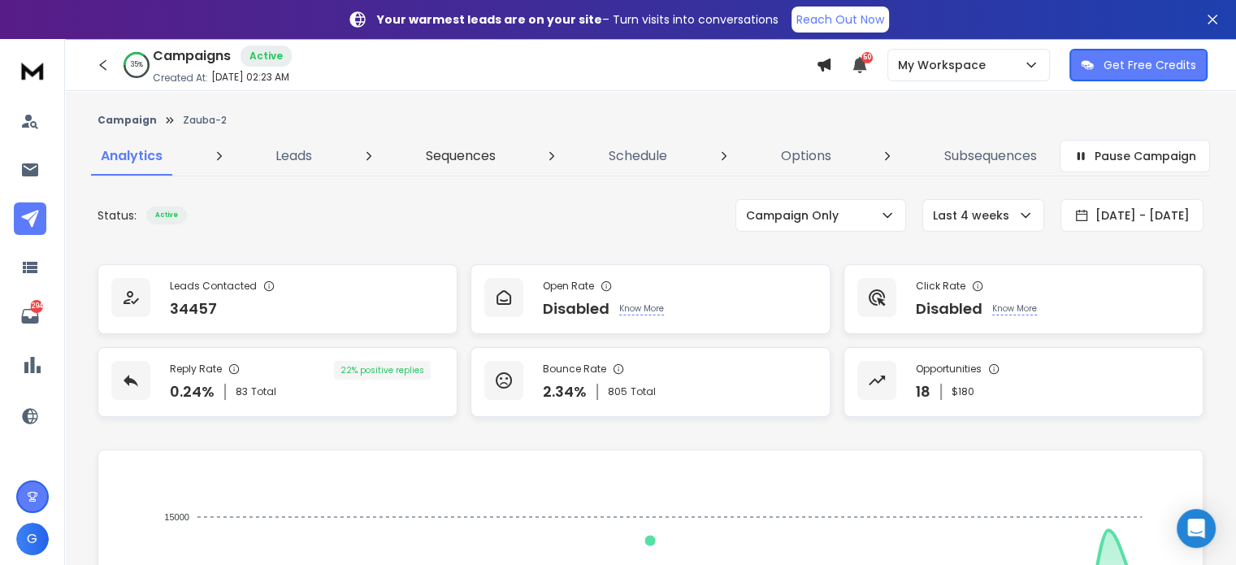
click at [462, 154] on p "Sequences" at bounding box center [461, 156] width 70 height 20
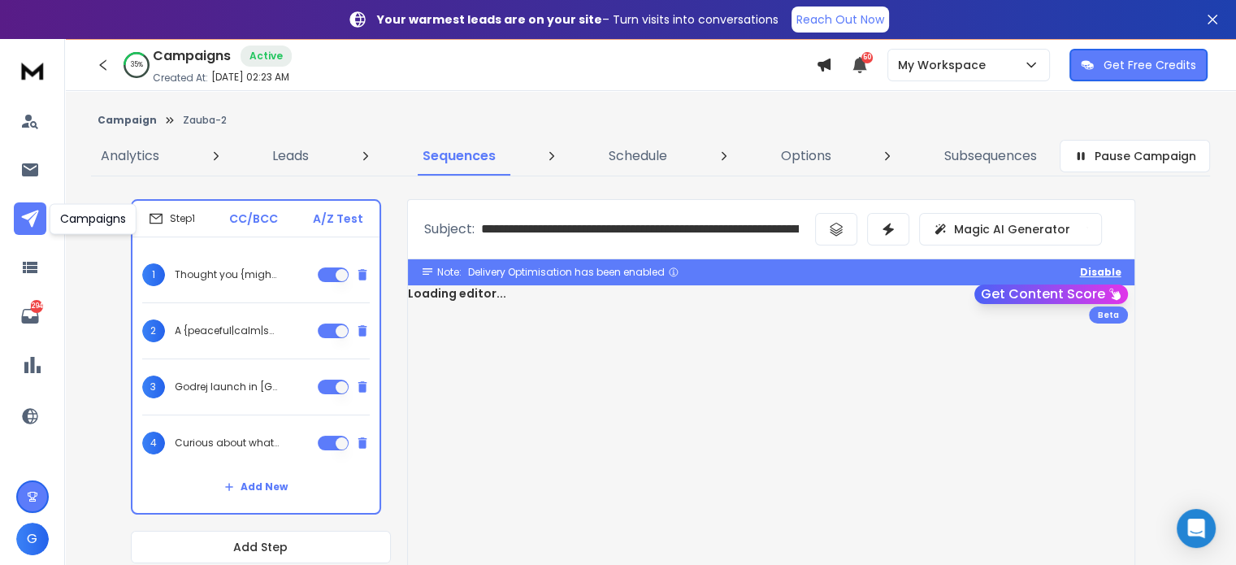
click at [23, 225] on icon at bounding box center [30, 219] width 20 height 20
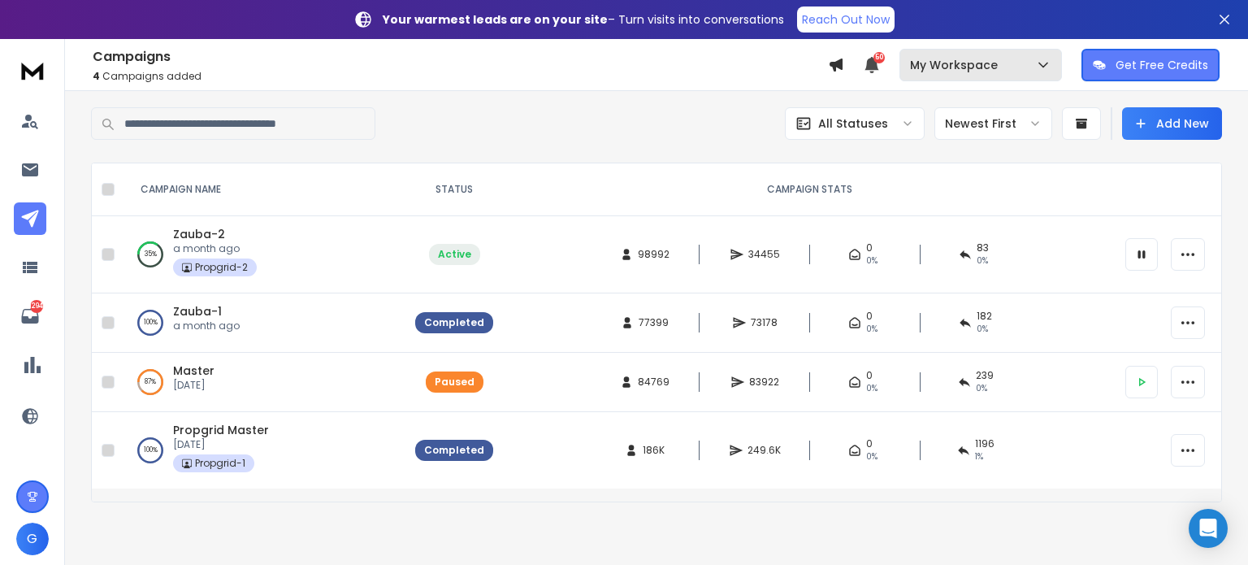
click at [1003, 51] on button "My Workspace" at bounding box center [981, 65] width 163 height 33
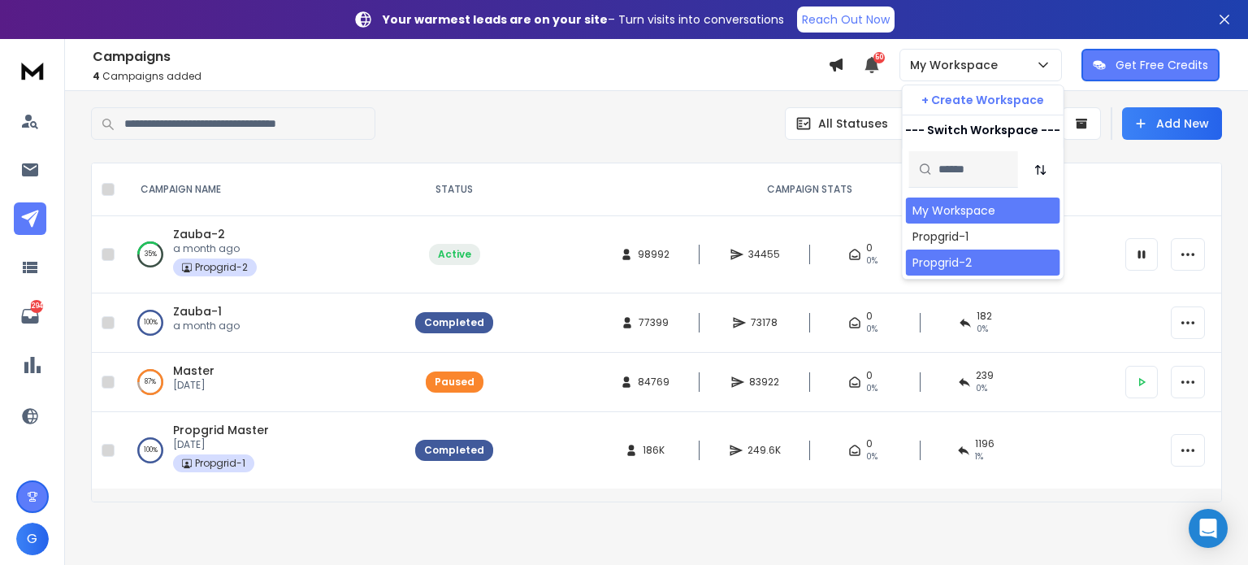
click at [977, 253] on div "Propgrid-2" at bounding box center [983, 262] width 154 height 26
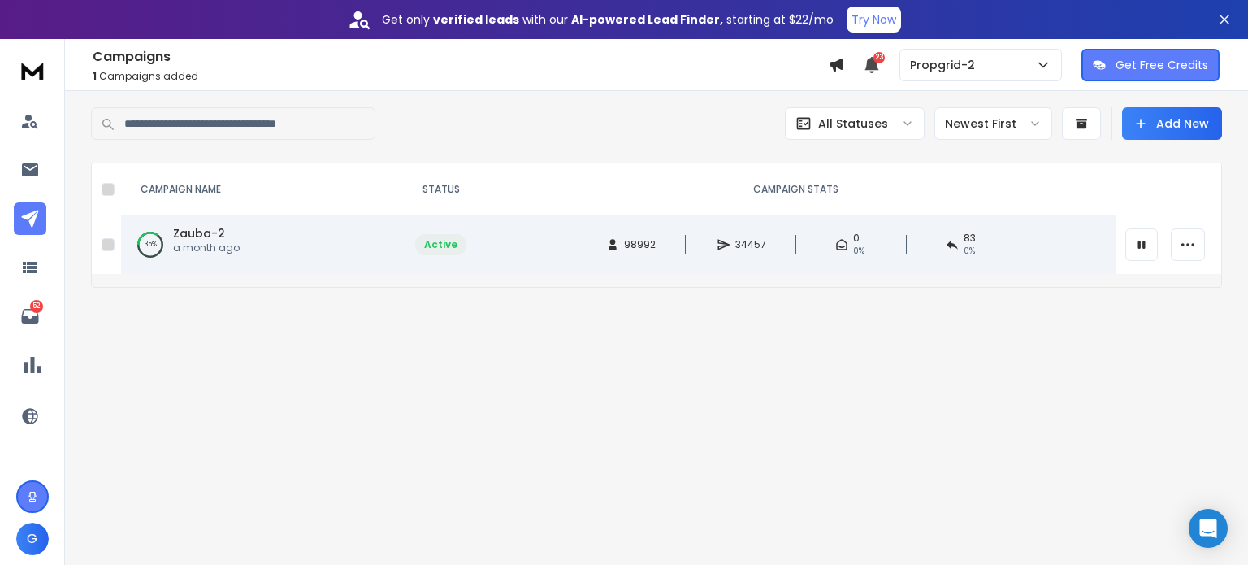
click at [533, 249] on div "98992 34457 0 0% 83 0 %" at bounding box center [796, 245] width 620 height 26
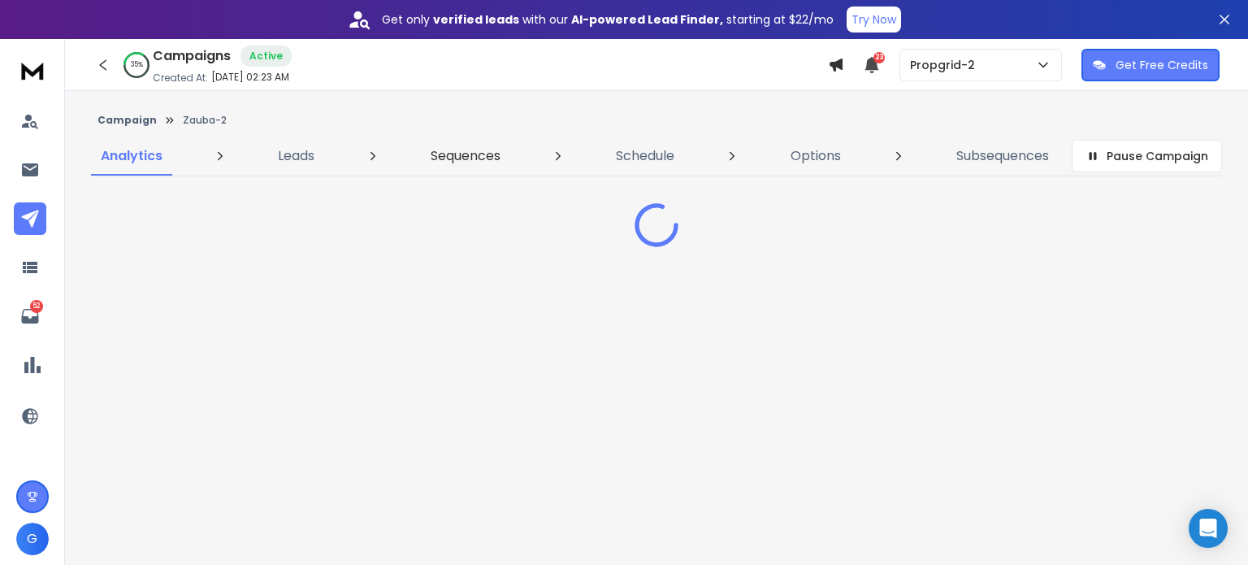
click at [517, 126] on div "Campaign Zauba-2" at bounding box center [656, 120] width 1131 height 26
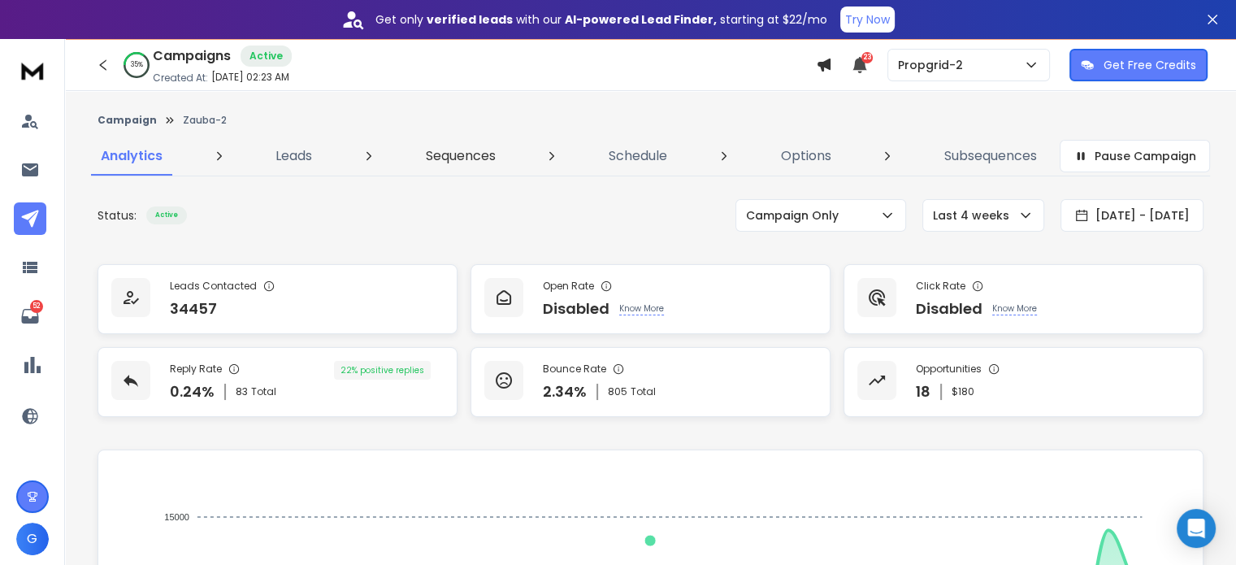
click at [468, 163] on p "Sequences" at bounding box center [461, 156] width 70 height 20
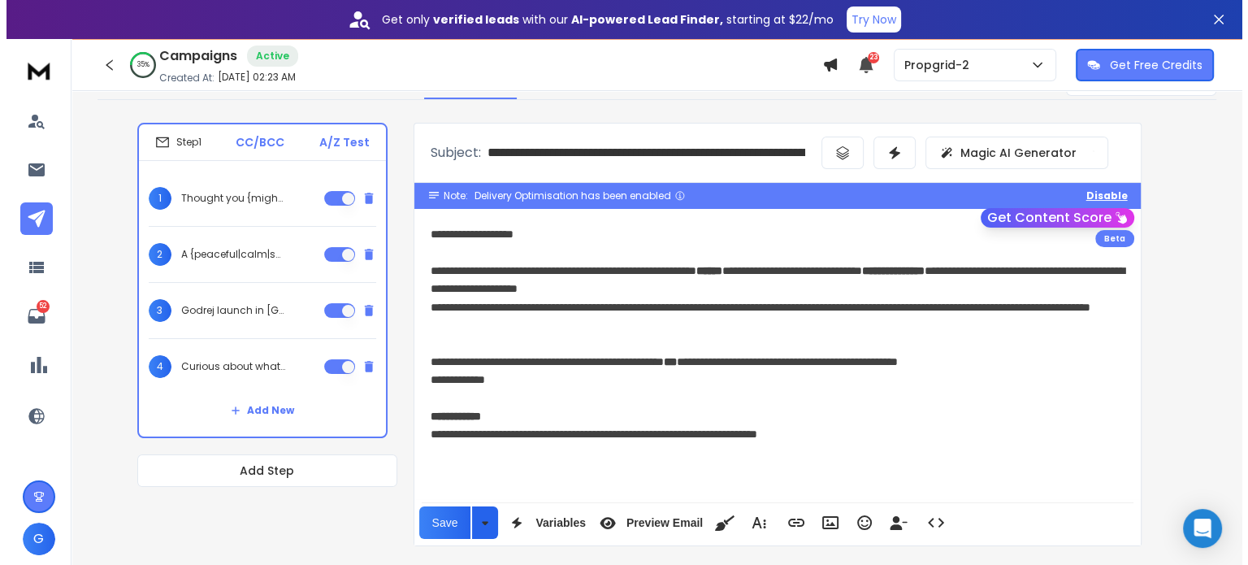
scroll to position [80, 0]
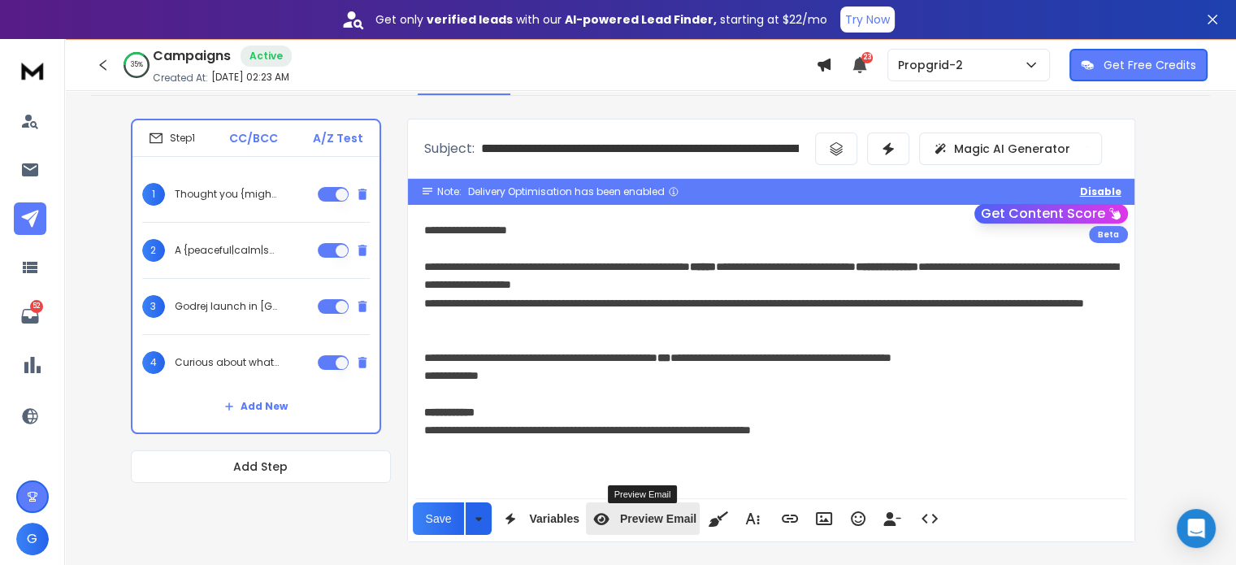
click at [647, 525] on span "Preview Email" at bounding box center [658, 519] width 83 height 14
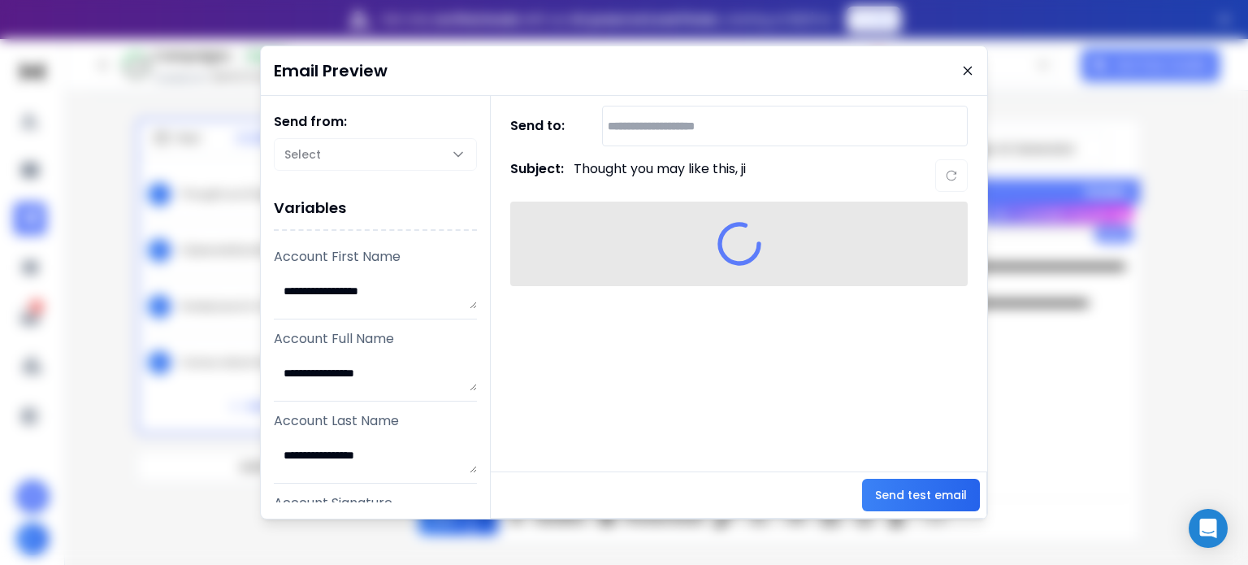
type textarea "**********"
type textarea "******"
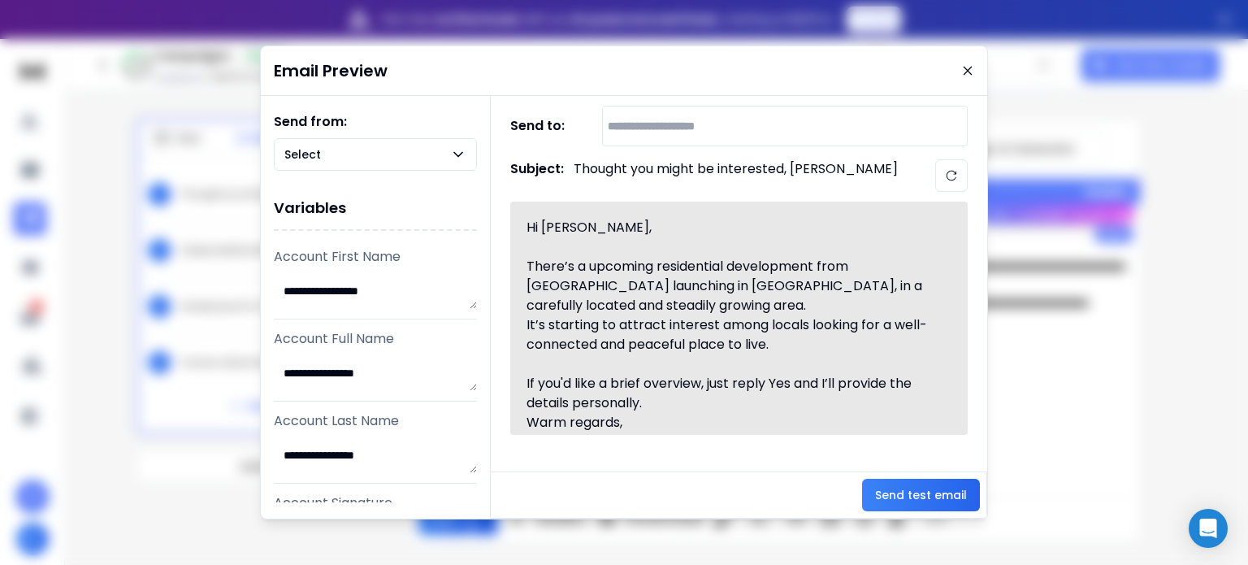
type textarea "******"
type textarea "**********"
type textarea "******"
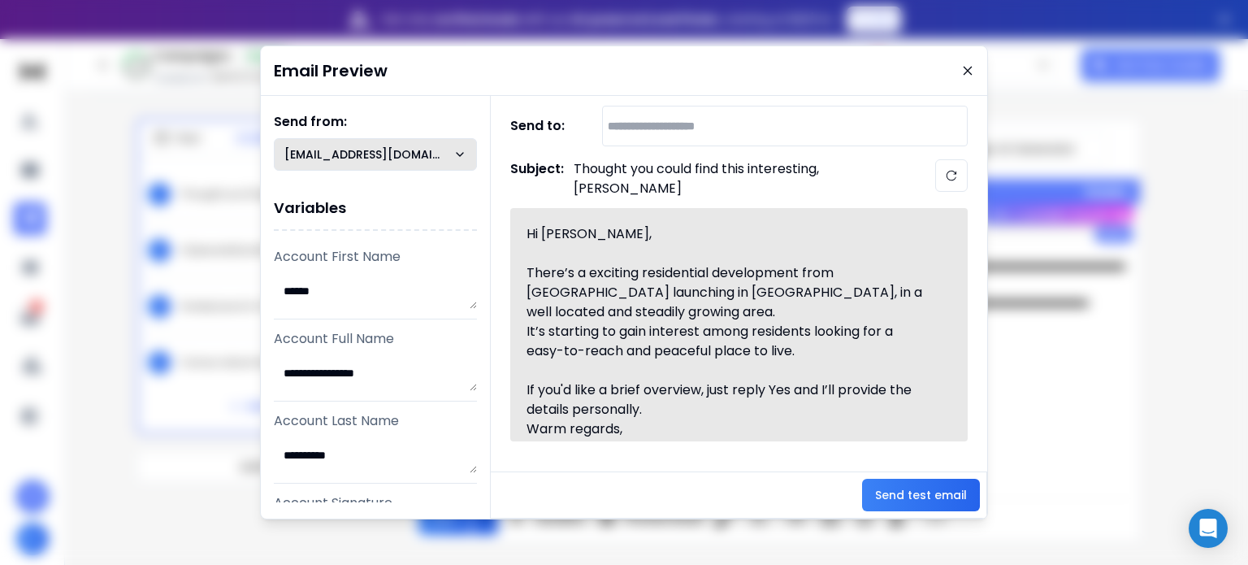
click at [384, 158] on p "[EMAIL_ADDRESS][DOMAIN_NAME]" at bounding box center [368, 154] width 169 height 16
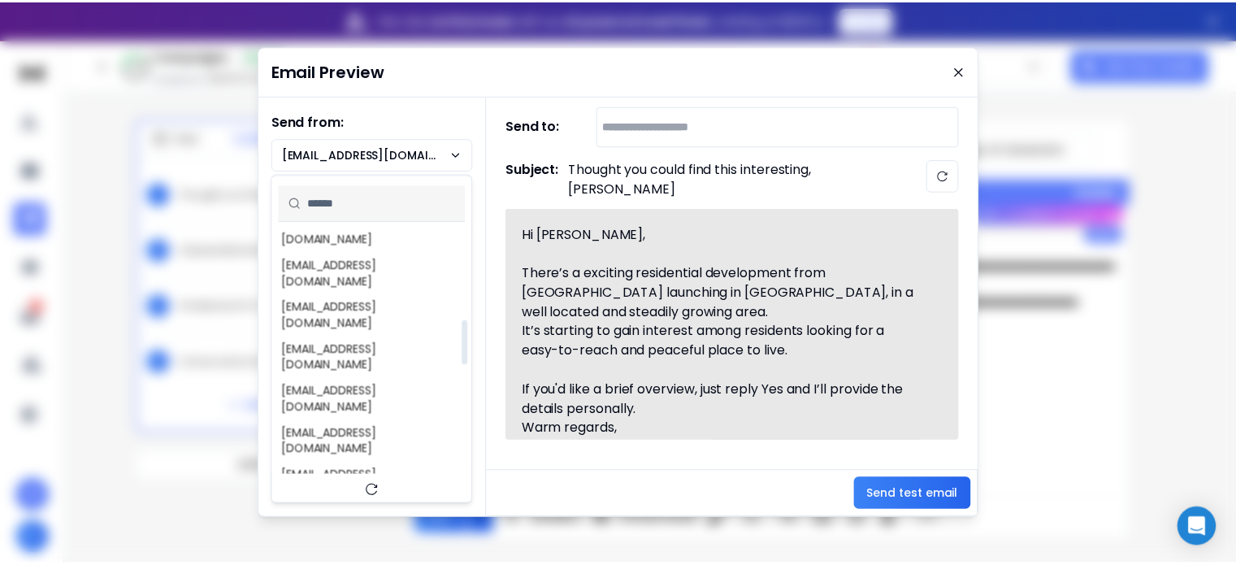
scroll to position [488, 0]
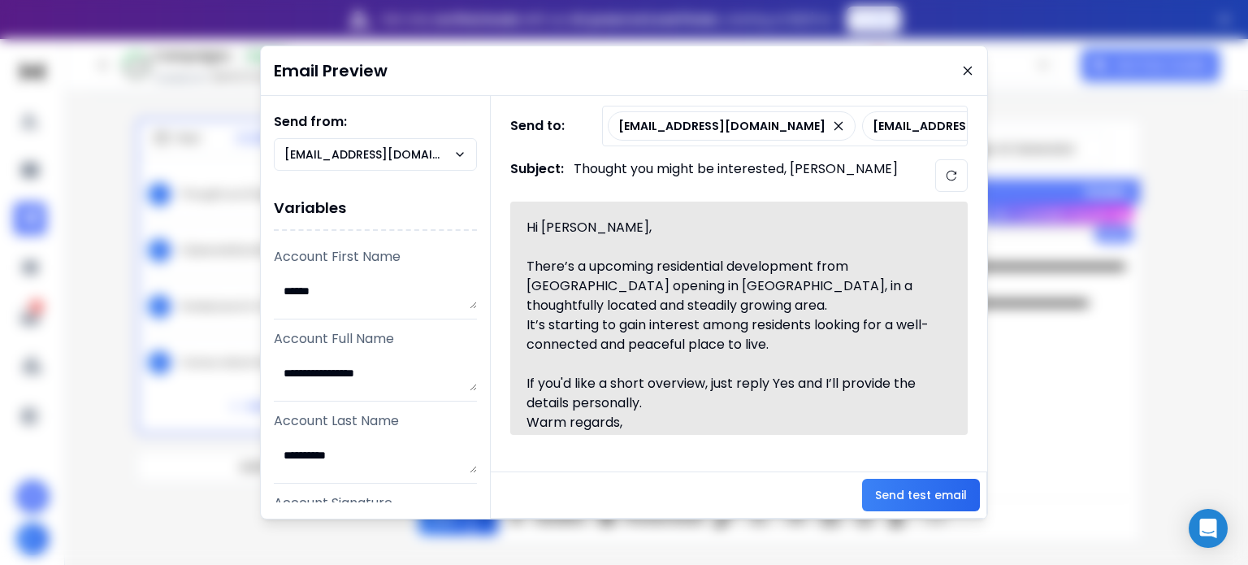
click at [915, 490] on button "Send test email" at bounding box center [921, 495] width 118 height 33
click at [972, 72] on icon at bounding box center [967, 70] width 13 height 13
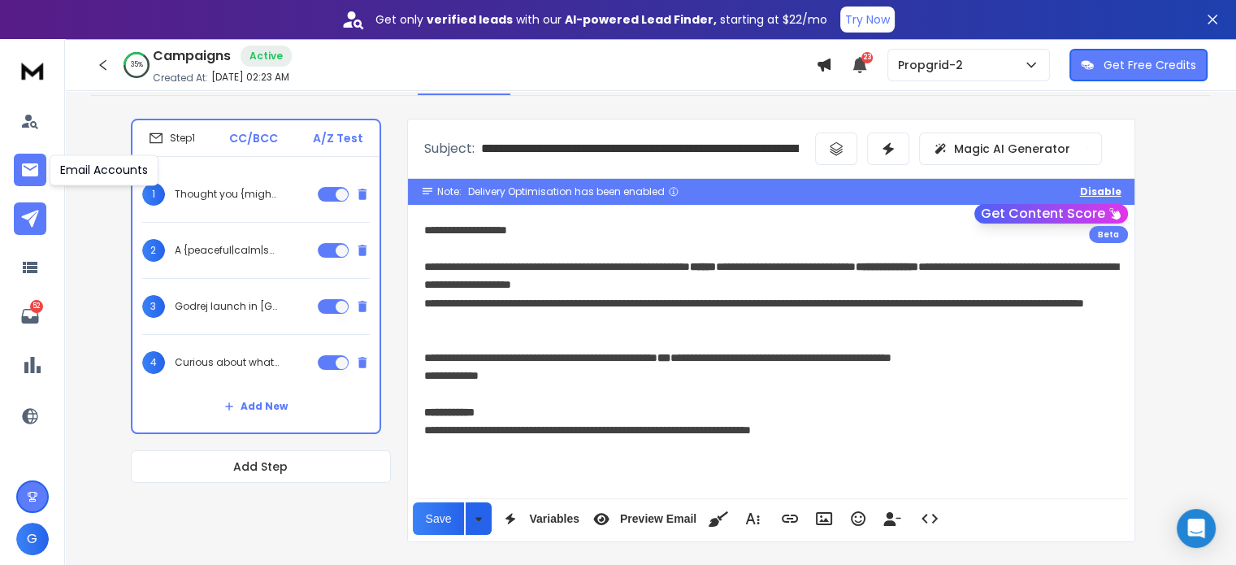
click at [20, 171] on icon at bounding box center [30, 170] width 20 height 20
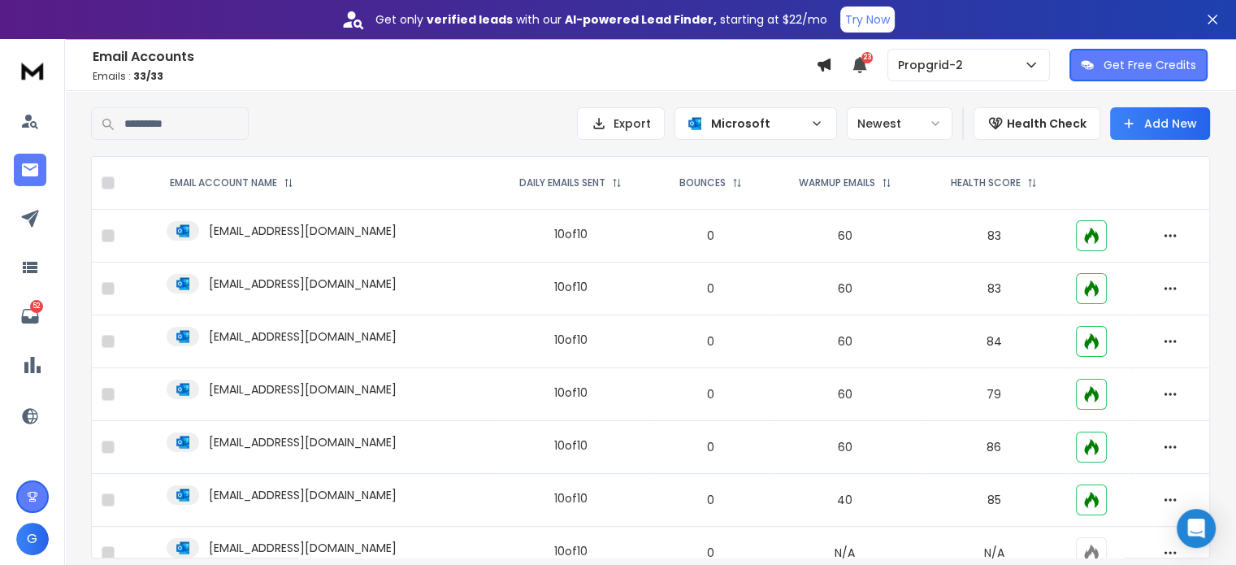
click at [742, 132] on div "Microsoft" at bounding box center [755, 123] width 163 height 33
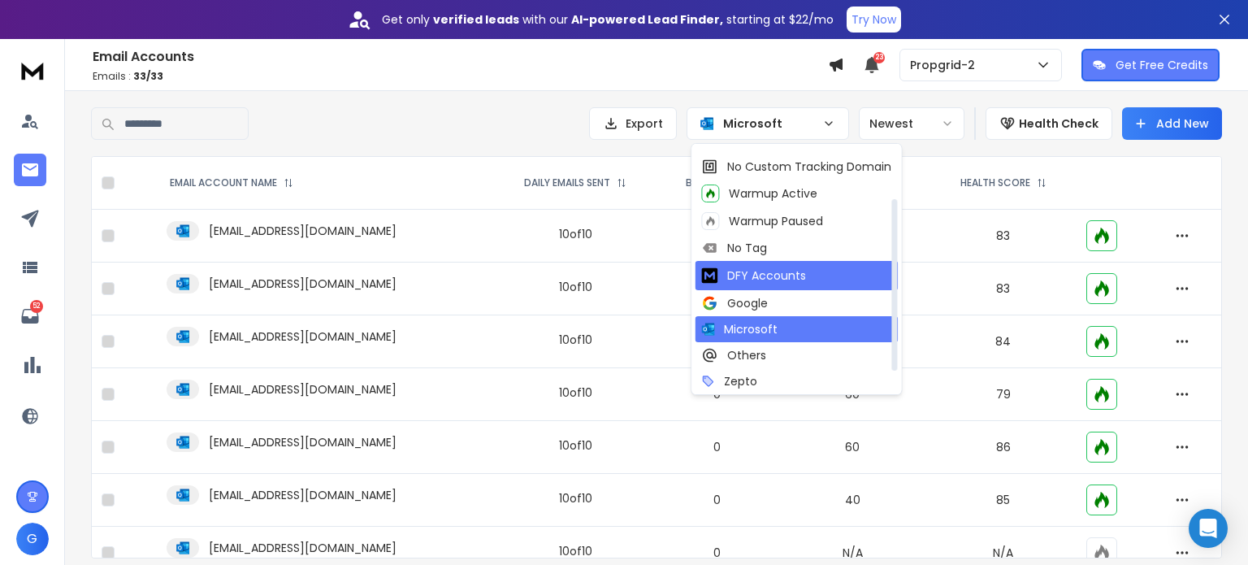
scroll to position [100, 0]
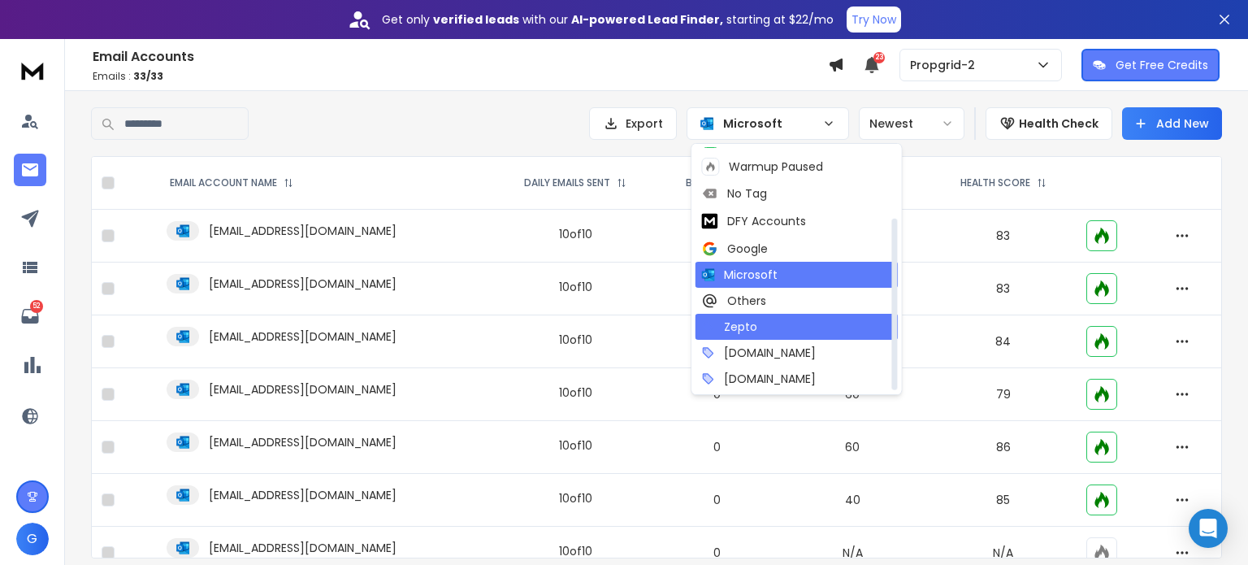
click at [762, 327] on div "Zepto" at bounding box center [796, 327] width 203 height 26
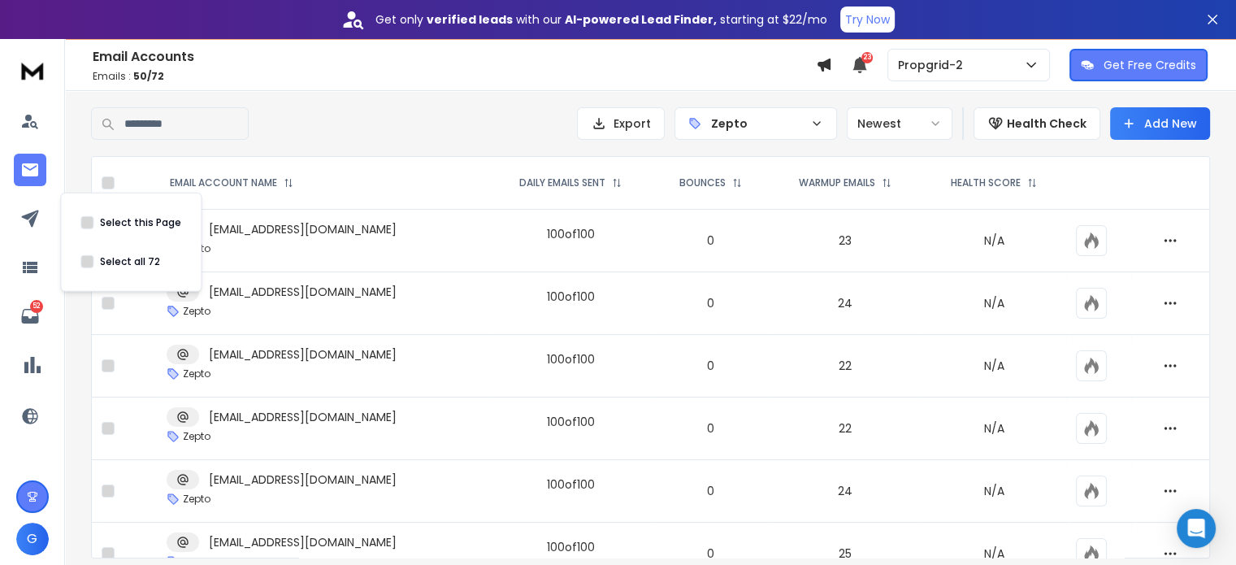
click at [85, 259] on button "Select this Page" at bounding box center [86, 261] width 13 height 13
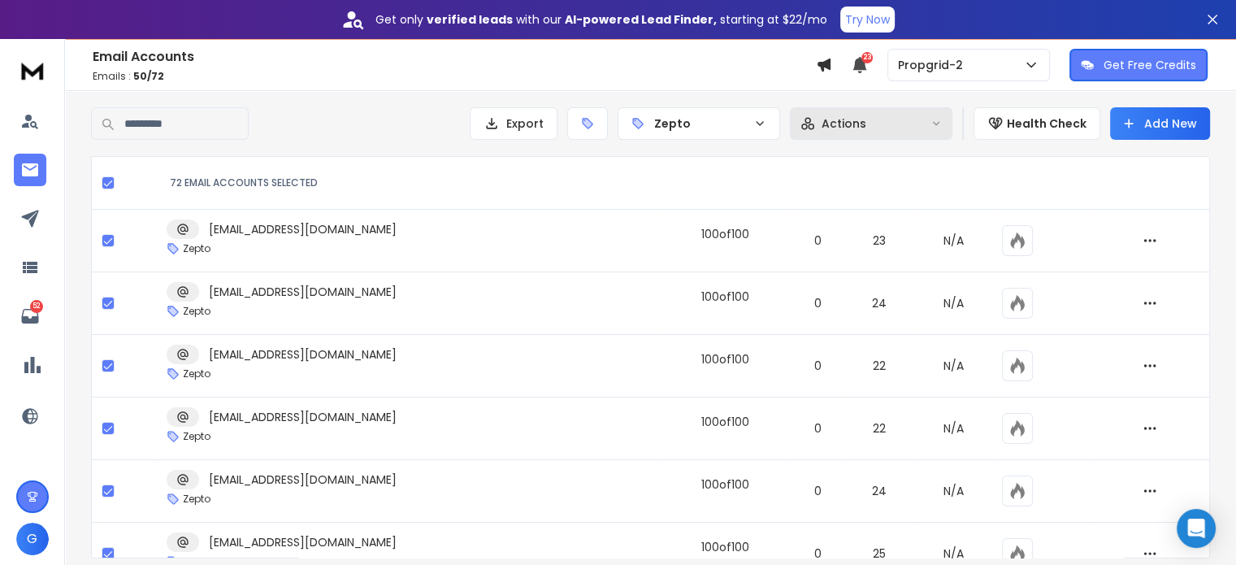
click at [921, 125] on div "Actions" at bounding box center [862, 123] width 124 height 16
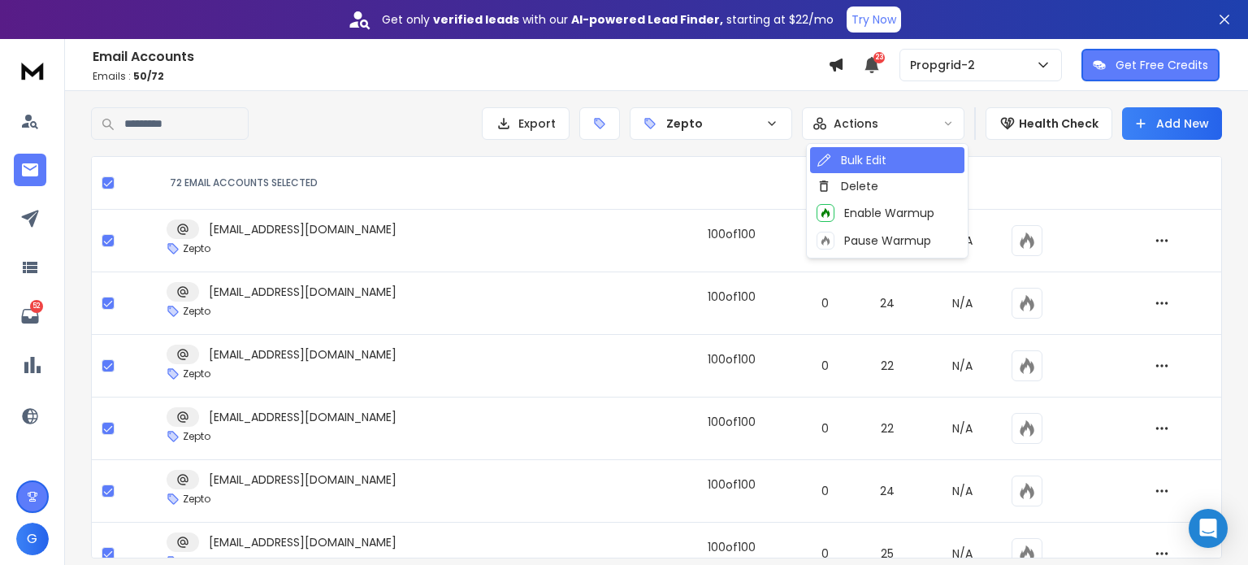
click at [895, 157] on div "Bulk Edit" at bounding box center [887, 160] width 154 height 26
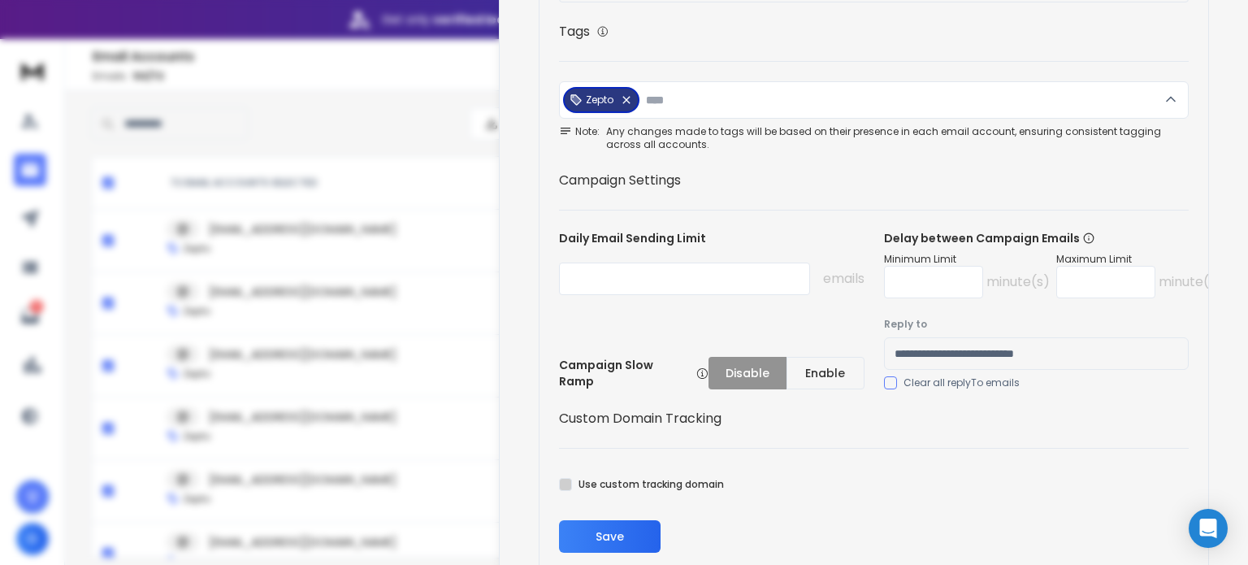
scroll to position [375, 0]
click at [622, 290] on input "number" at bounding box center [684, 278] width 250 height 33
type input "***"
click at [907, 290] on input "number" at bounding box center [933, 281] width 99 height 33
type input "*"
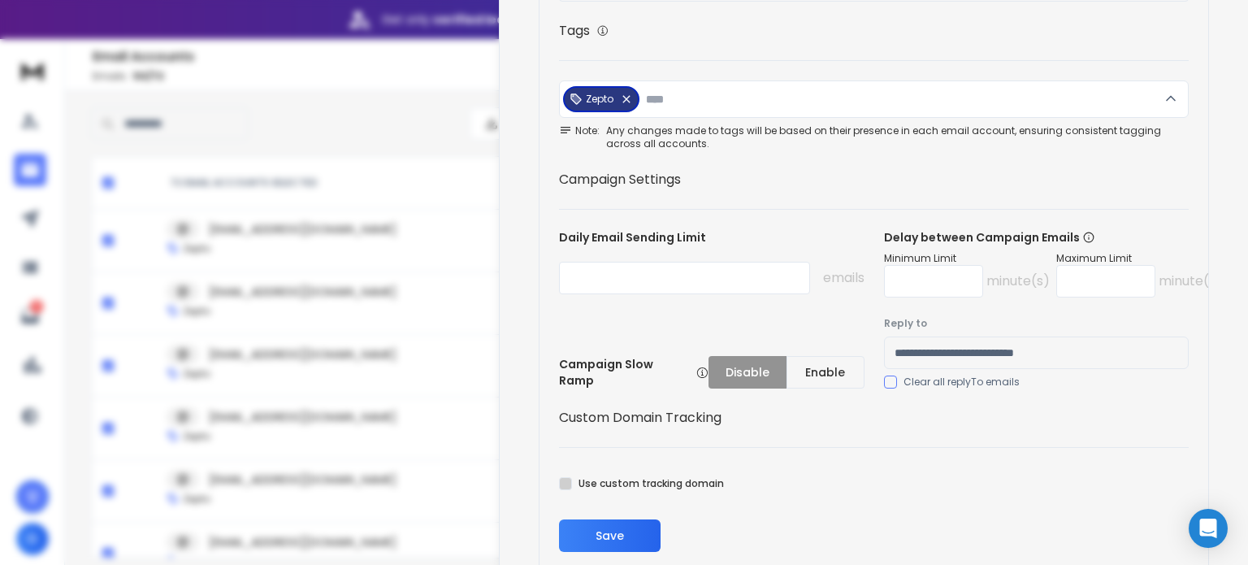
click at [1078, 293] on input "number" at bounding box center [1105, 281] width 99 height 33
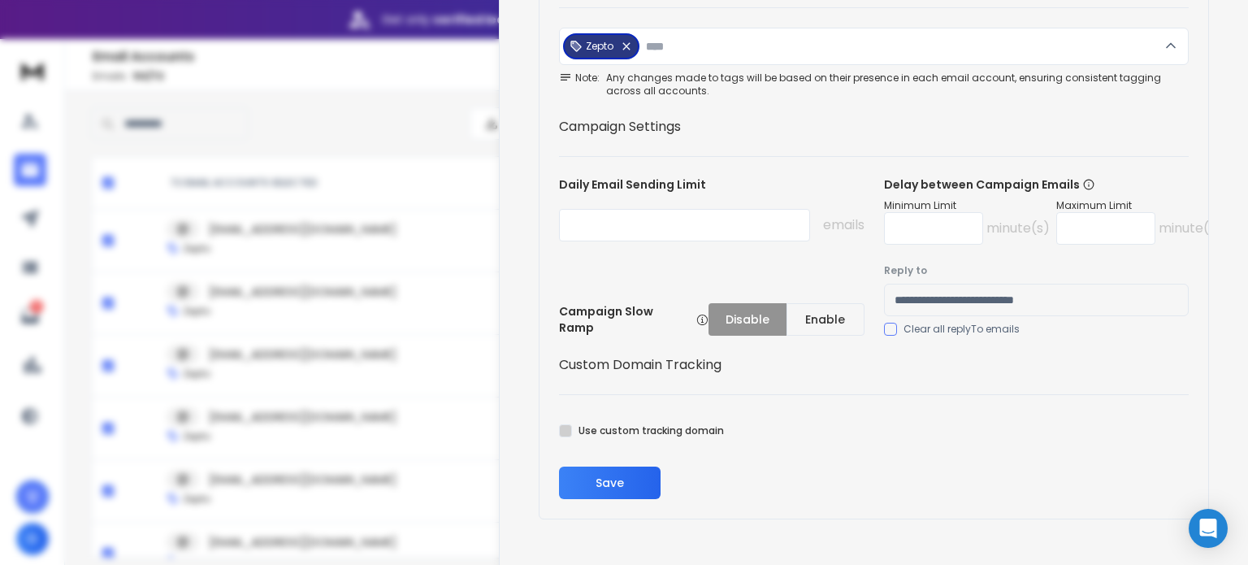
type input "*"
click at [614, 475] on button "Save" at bounding box center [610, 482] width 102 height 33
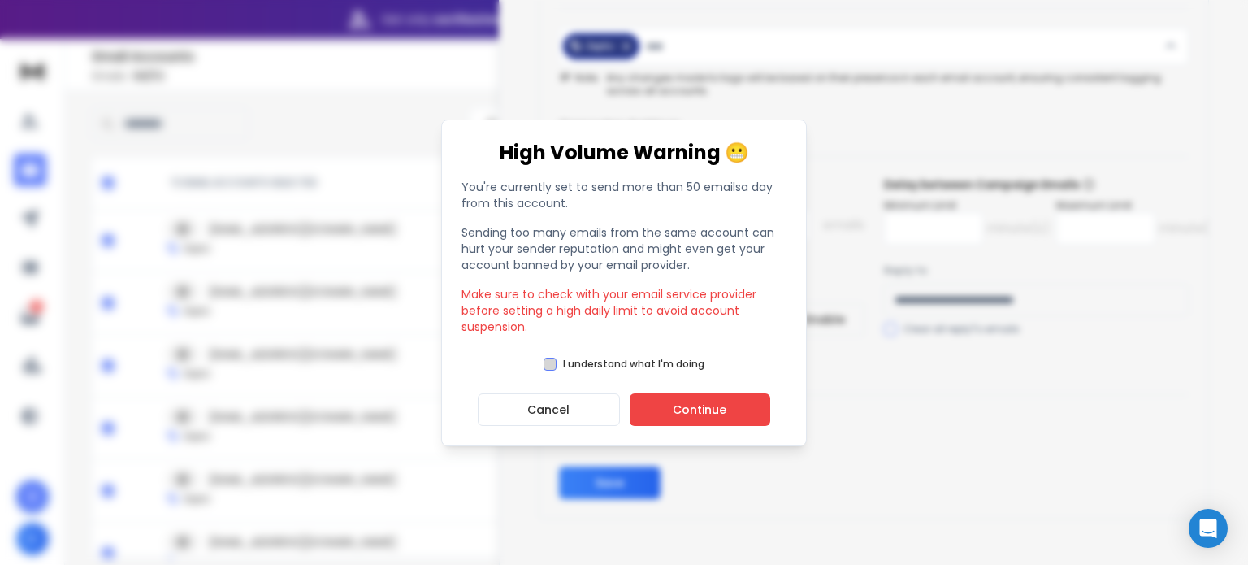
click at [554, 362] on button "I understand what I'm doing" at bounding box center [550, 364] width 13 height 13
click at [722, 415] on button "Continue" at bounding box center [700, 409] width 141 height 33
